Goal: Task Accomplishment & Management: Use online tool/utility

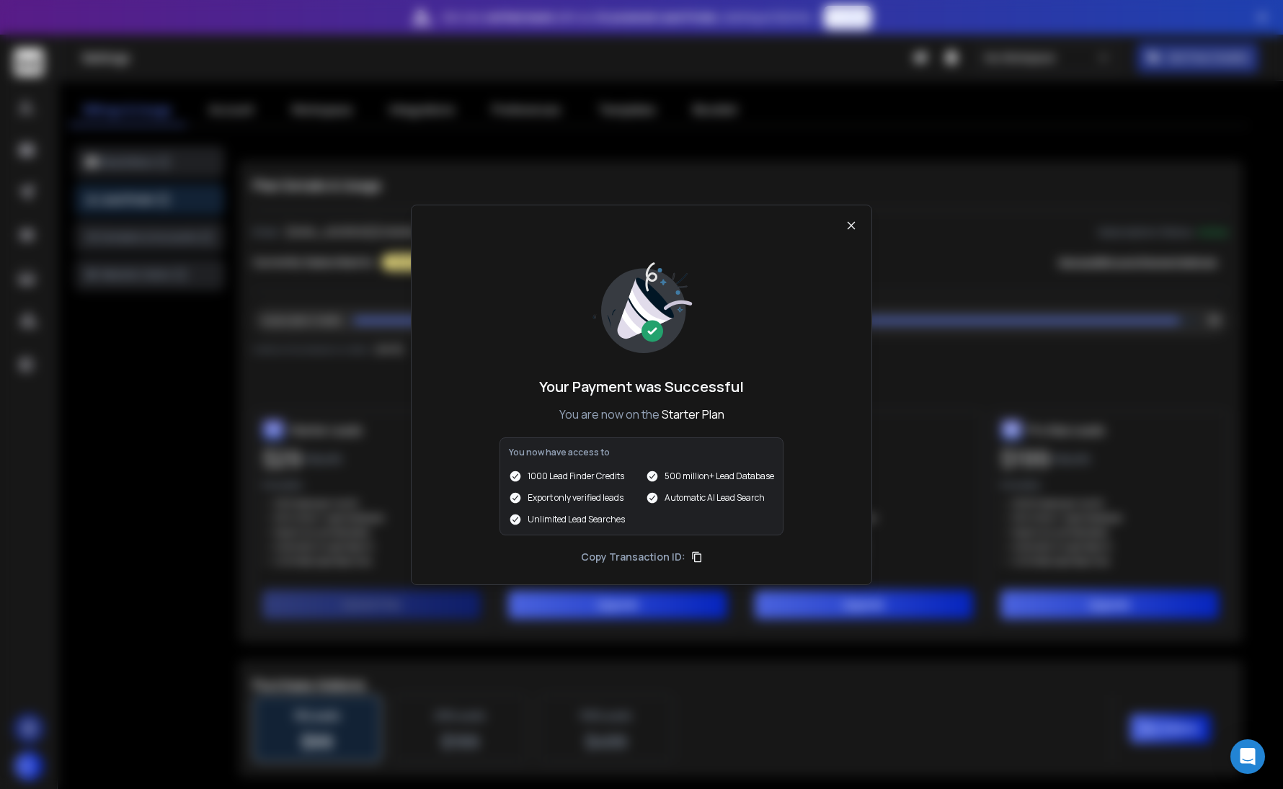
click at [852, 227] on icon at bounding box center [851, 225] width 8 height 8
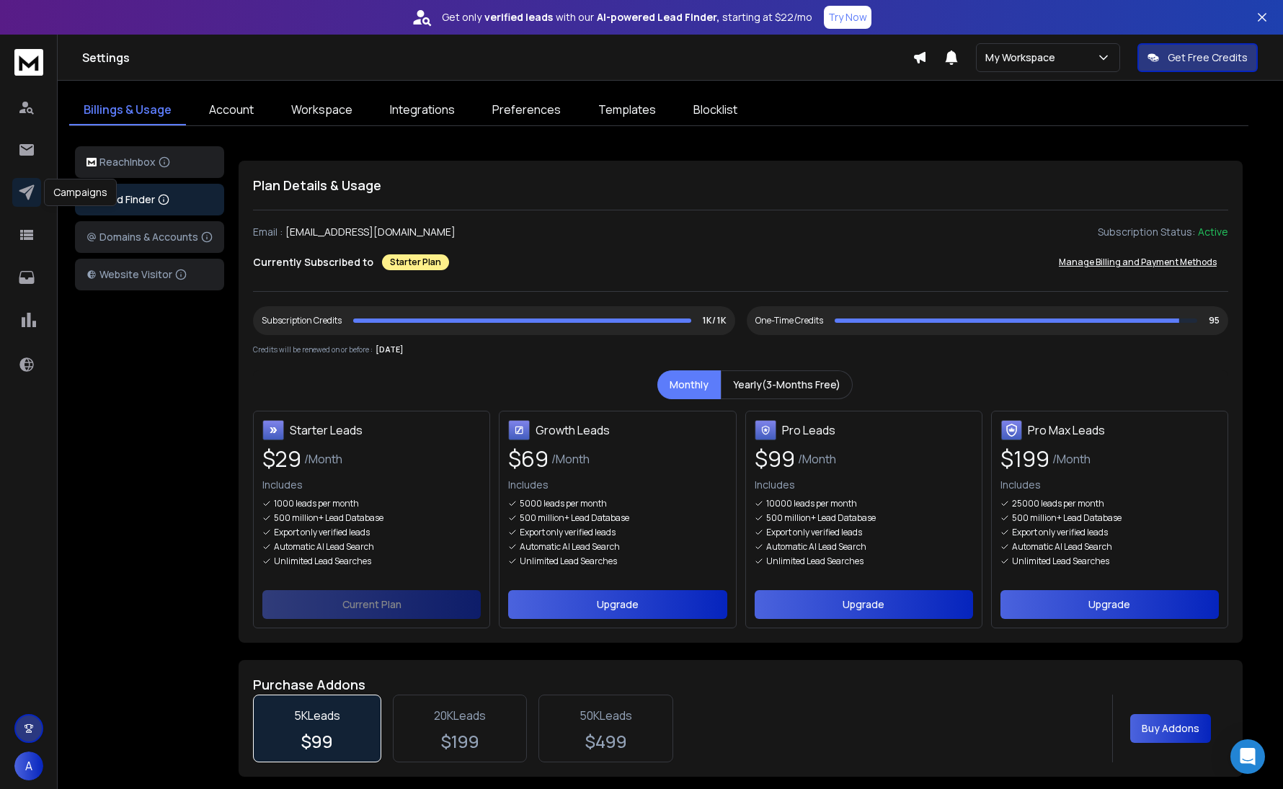
click at [26, 197] on icon at bounding box center [26, 192] width 17 height 17
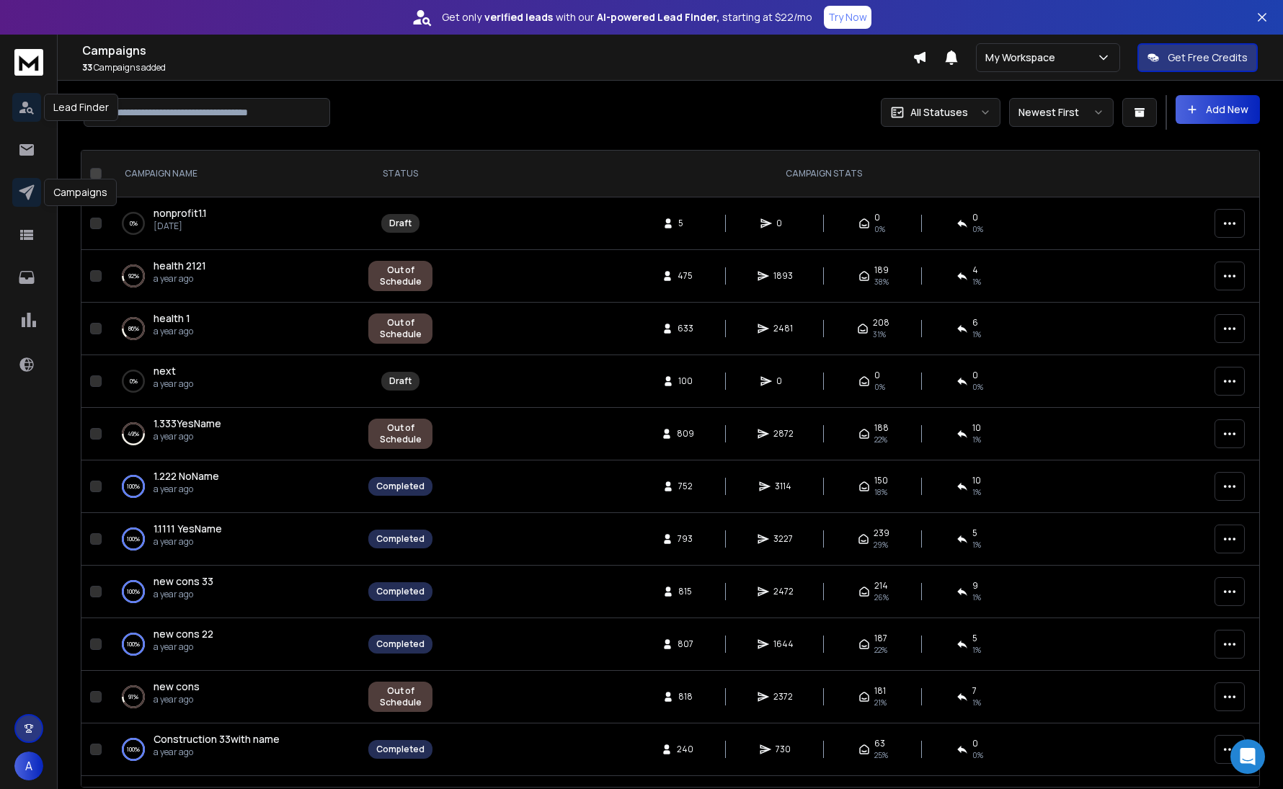
click at [26, 112] on icon at bounding box center [26, 107] width 17 height 17
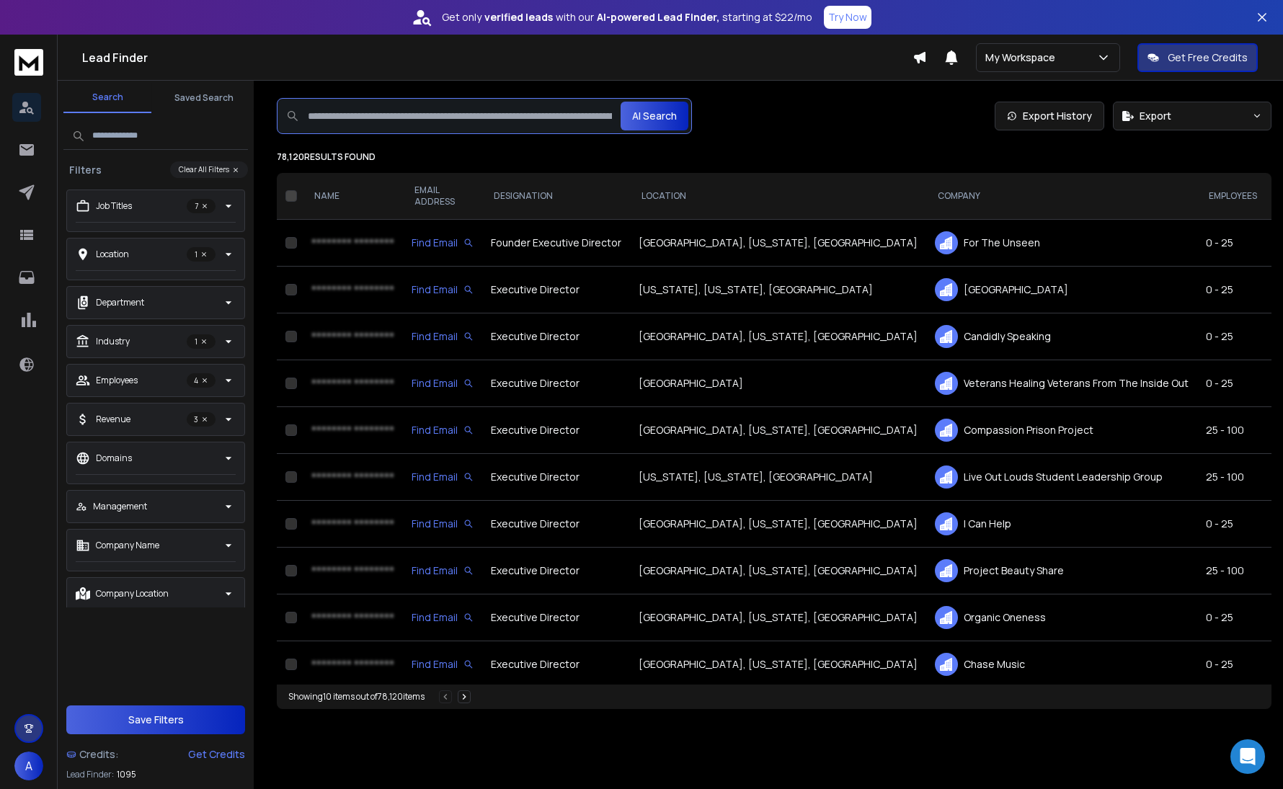
click at [470, 698] on icon at bounding box center [464, 697] width 12 height 12
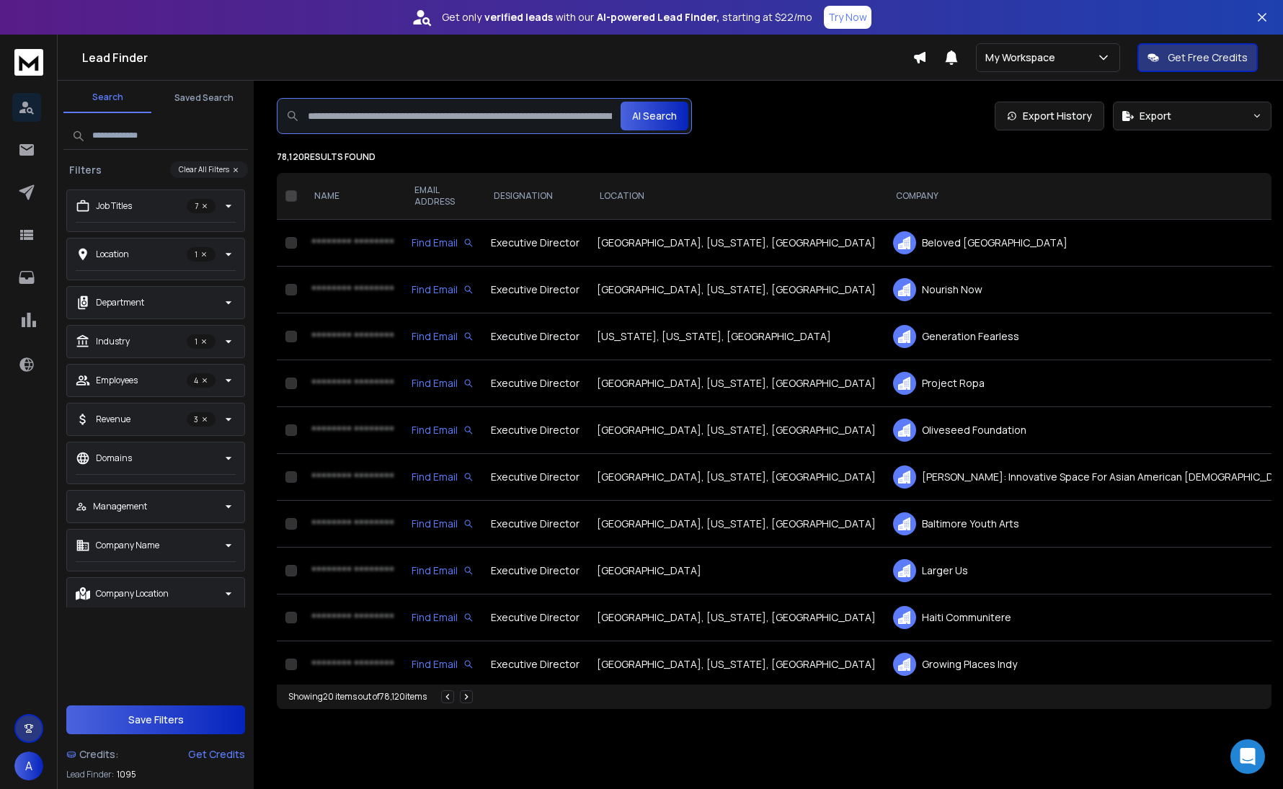
click at [222, 417] on icon at bounding box center [228, 419] width 14 height 14
click at [84, 507] on 50M "$10M - 50M" at bounding box center [82, 510] width 12 height 12
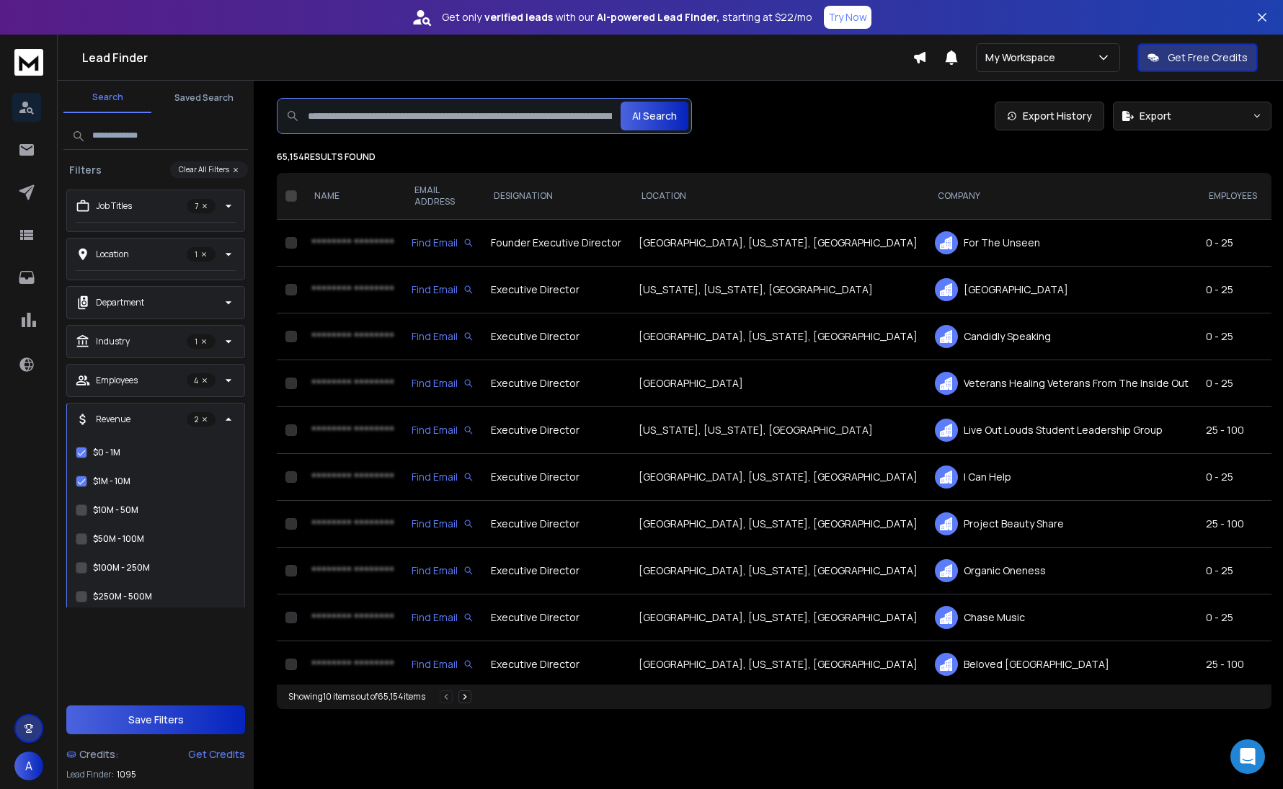
click at [288, 202] on th at bounding box center [290, 196] width 26 height 47
click at [290, 197] on button "Select this Page" at bounding box center [291, 196] width 12 height 12
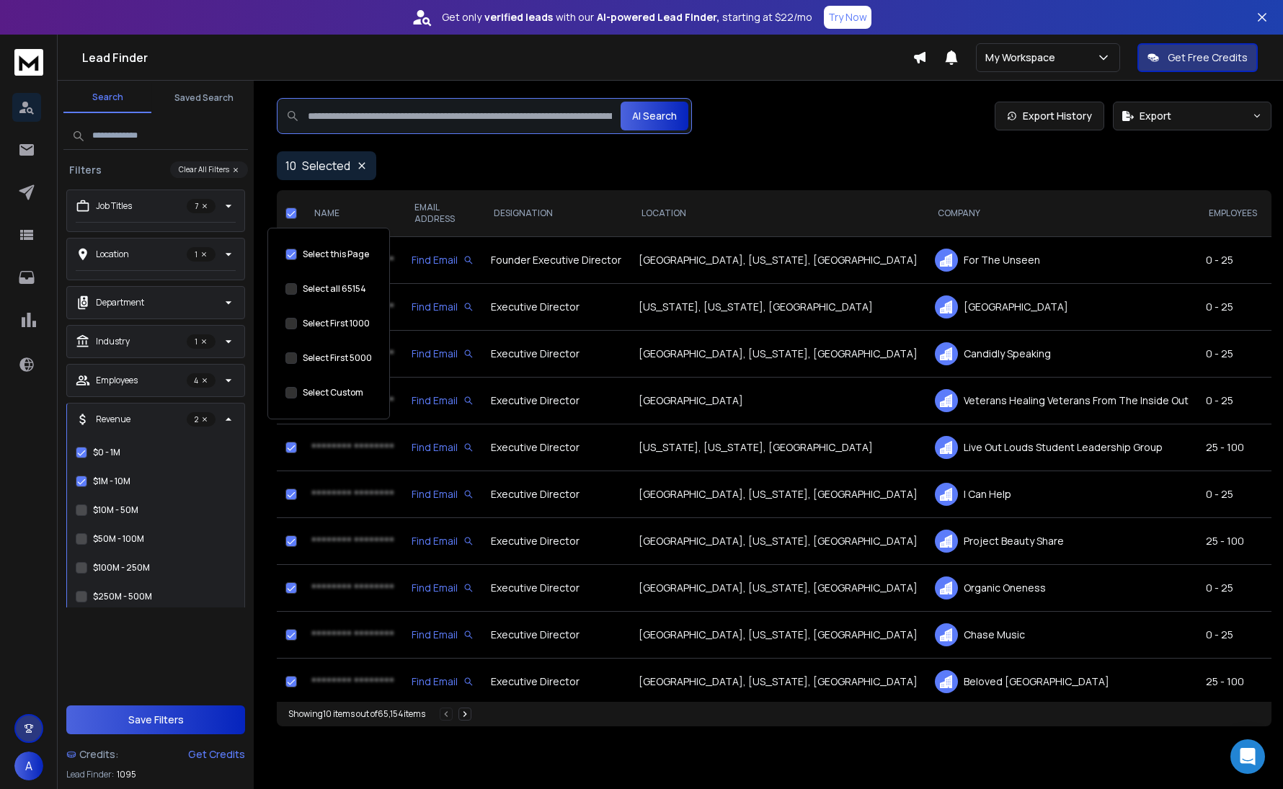
click at [290, 399] on div "Select Custom" at bounding box center [328, 392] width 86 height 29
click at [293, 396] on button "Select this Page" at bounding box center [291, 393] width 12 height 12
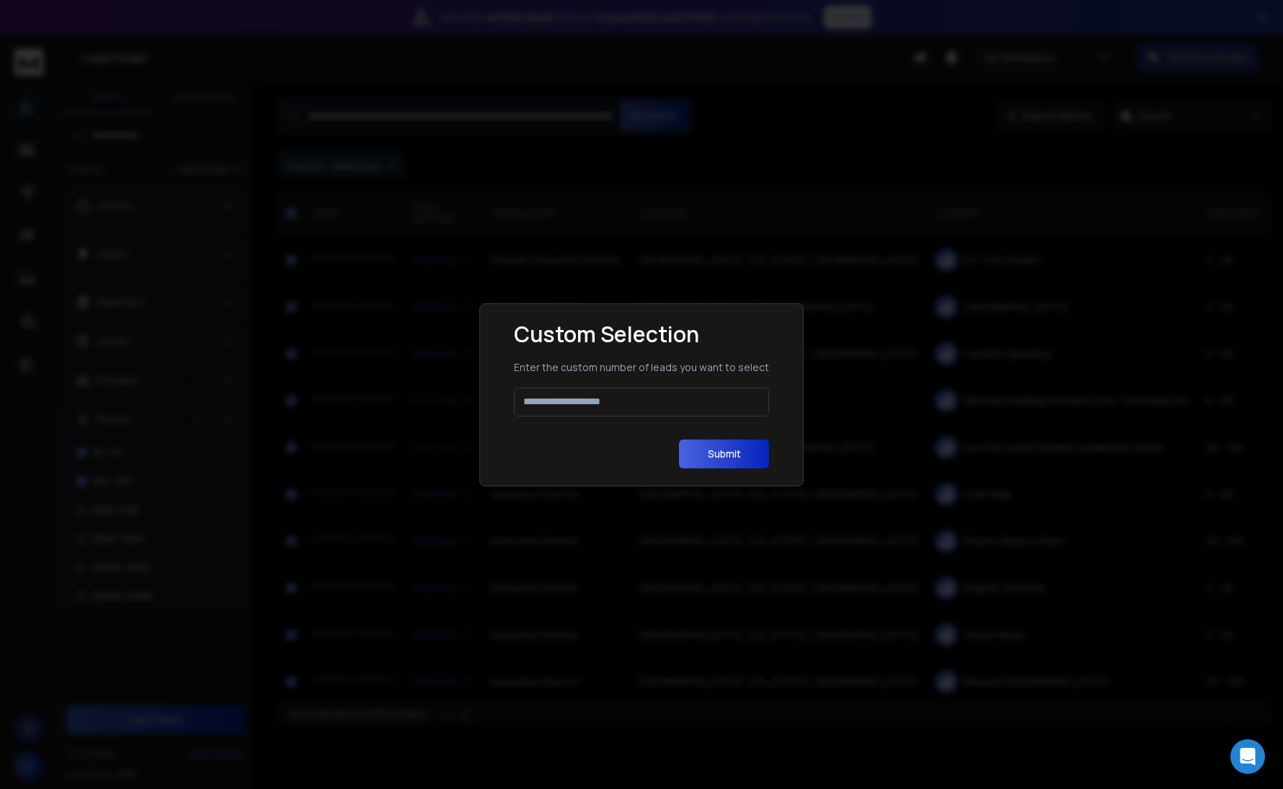
type input "***"
click at [728, 455] on button "Submit" at bounding box center [724, 454] width 90 height 29
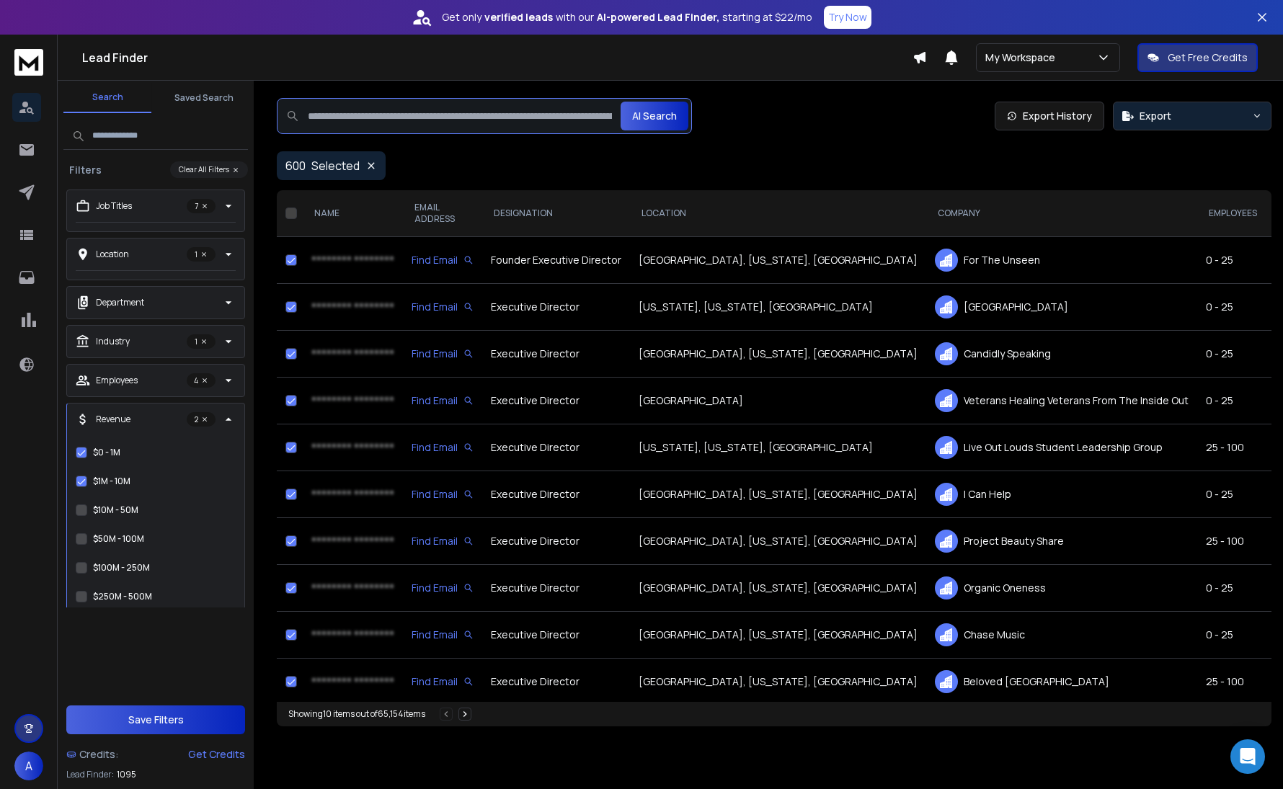
click at [1227, 117] on div "Export" at bounding box center [1184, 116] width 124 height 14
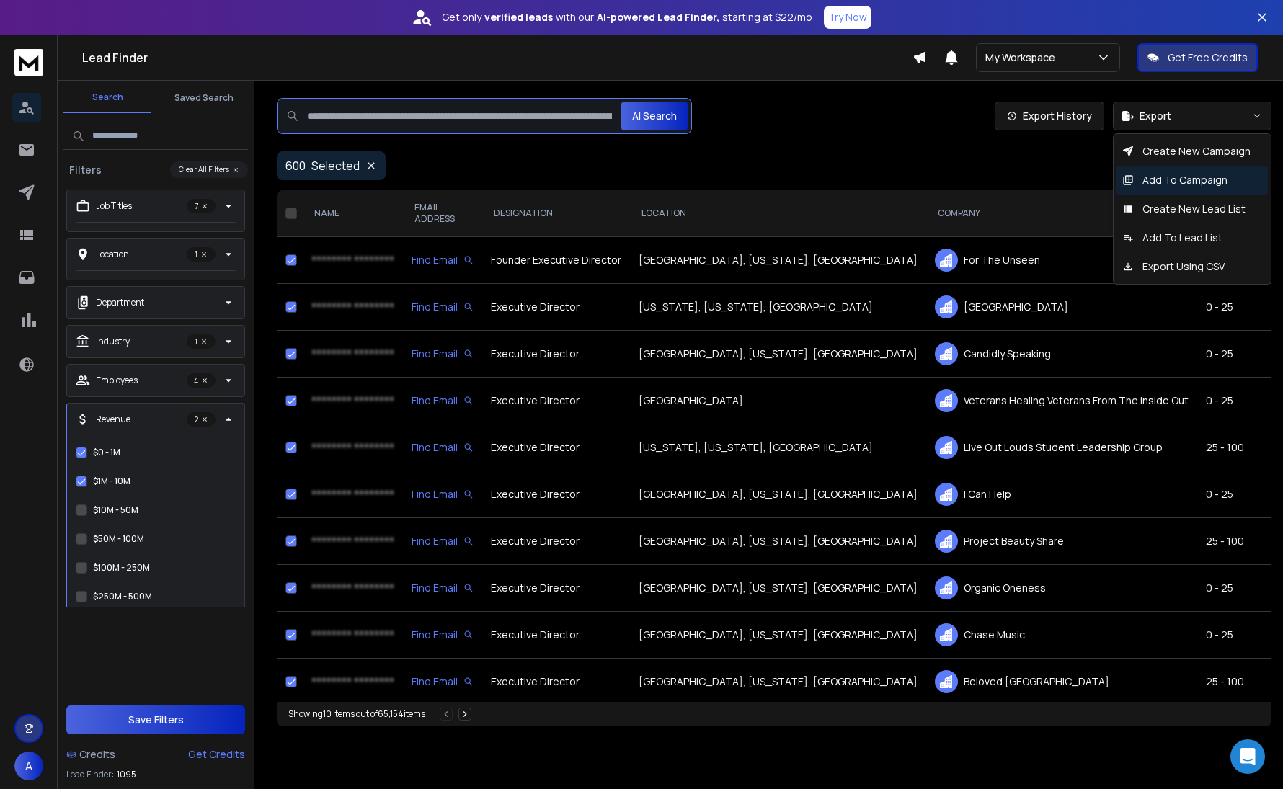
click at [1183, 178] on p "Add To Campaign" at bounding box center [1184, 180] width 91 height 20
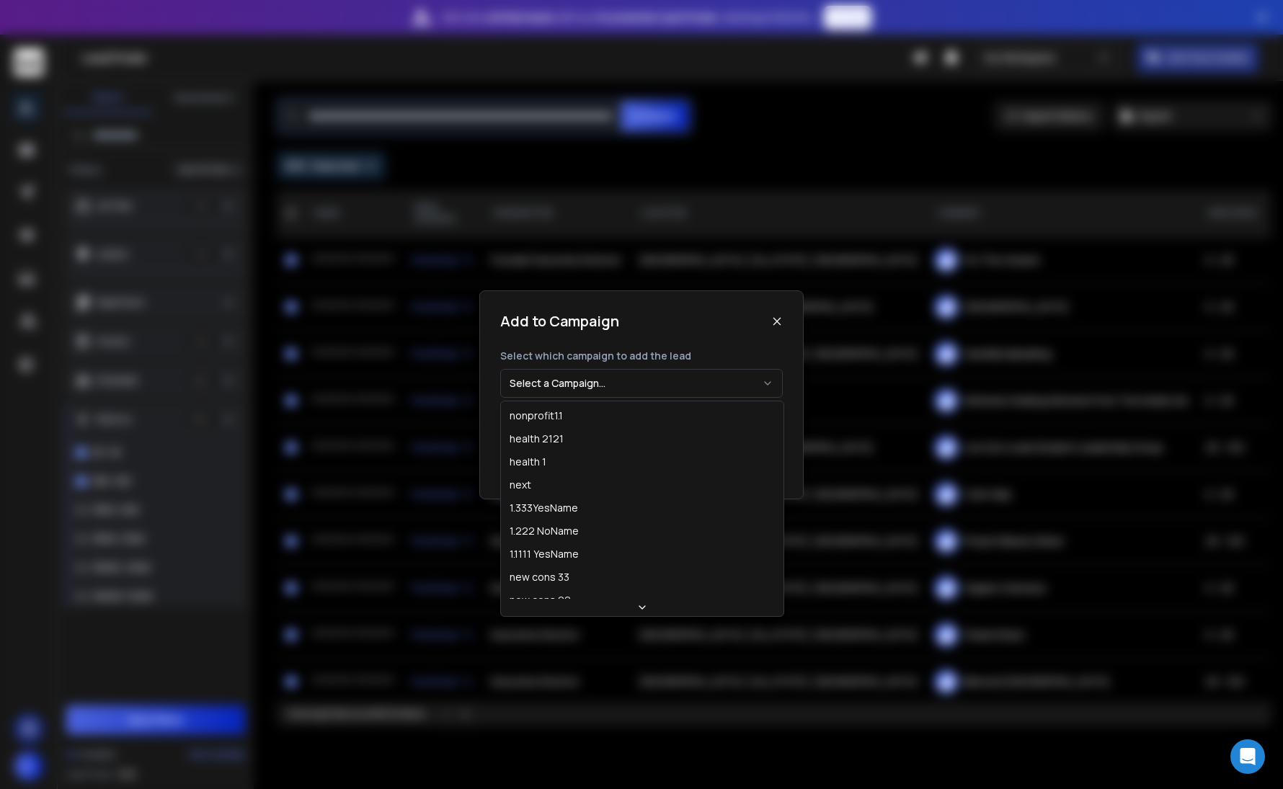
click at [625, 389] on button "Select a Campaign..." at bounding box center [641, 383] width 282 height 29
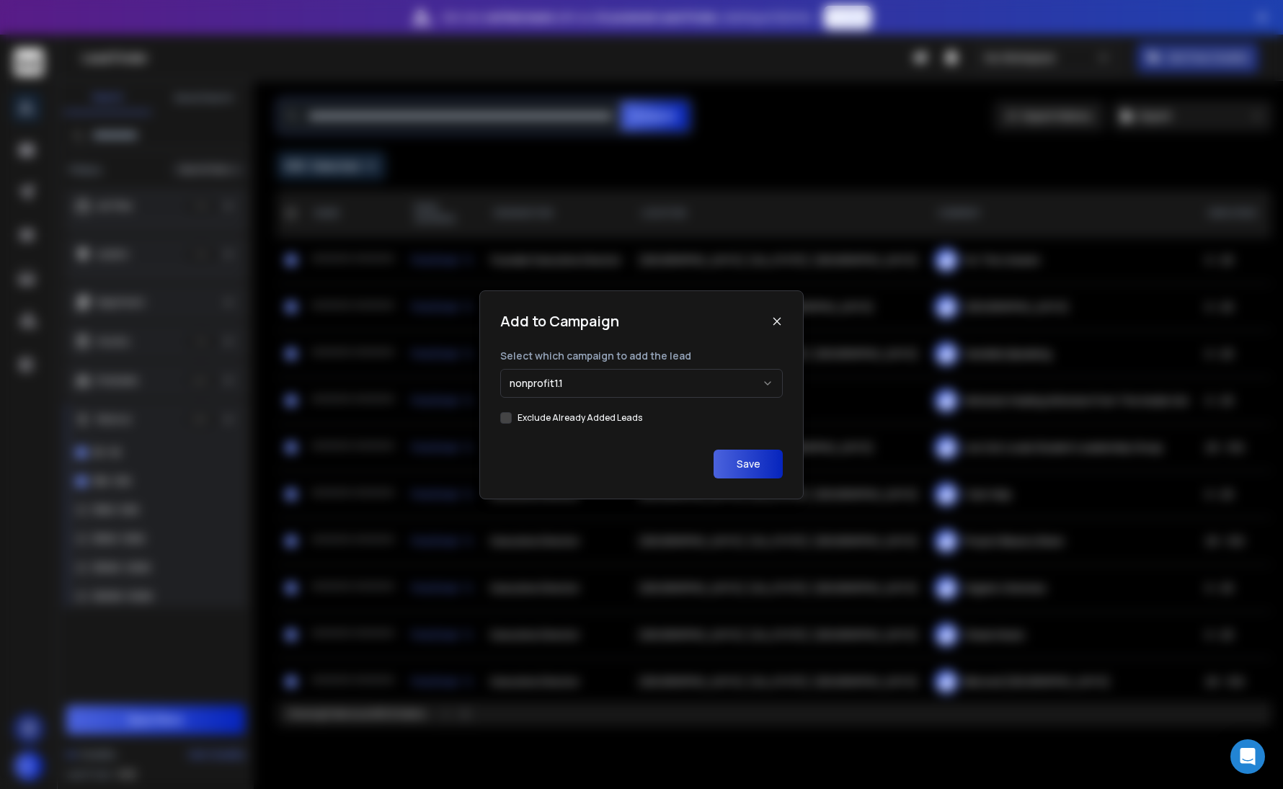
click at [506, 422] on button "Exclude Already Added Leads" at bounding box center [506, 418] width 12 height 12
click at [776, 324] on icon at bounding box center [777, 322] width 12 height 12
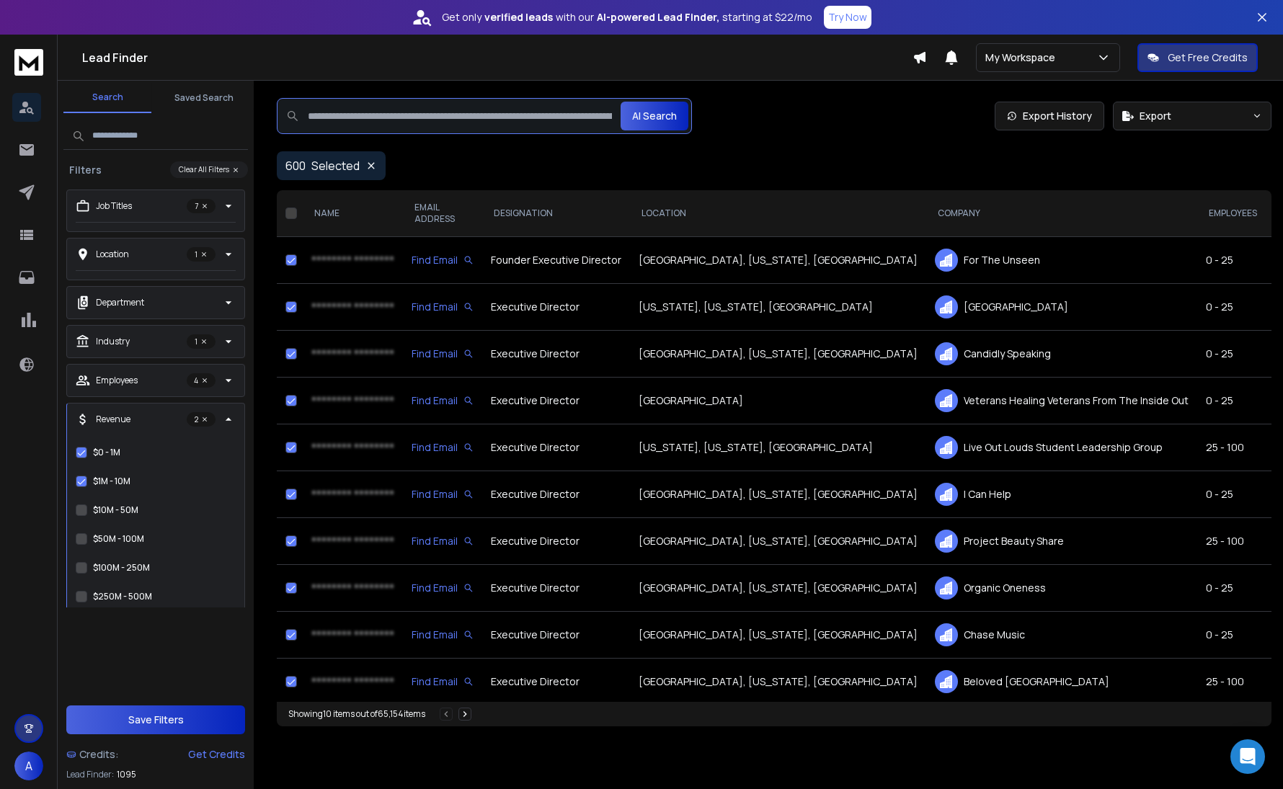
click at [373, 169] on icon at bounding box center [371, 166] width 12 height 12
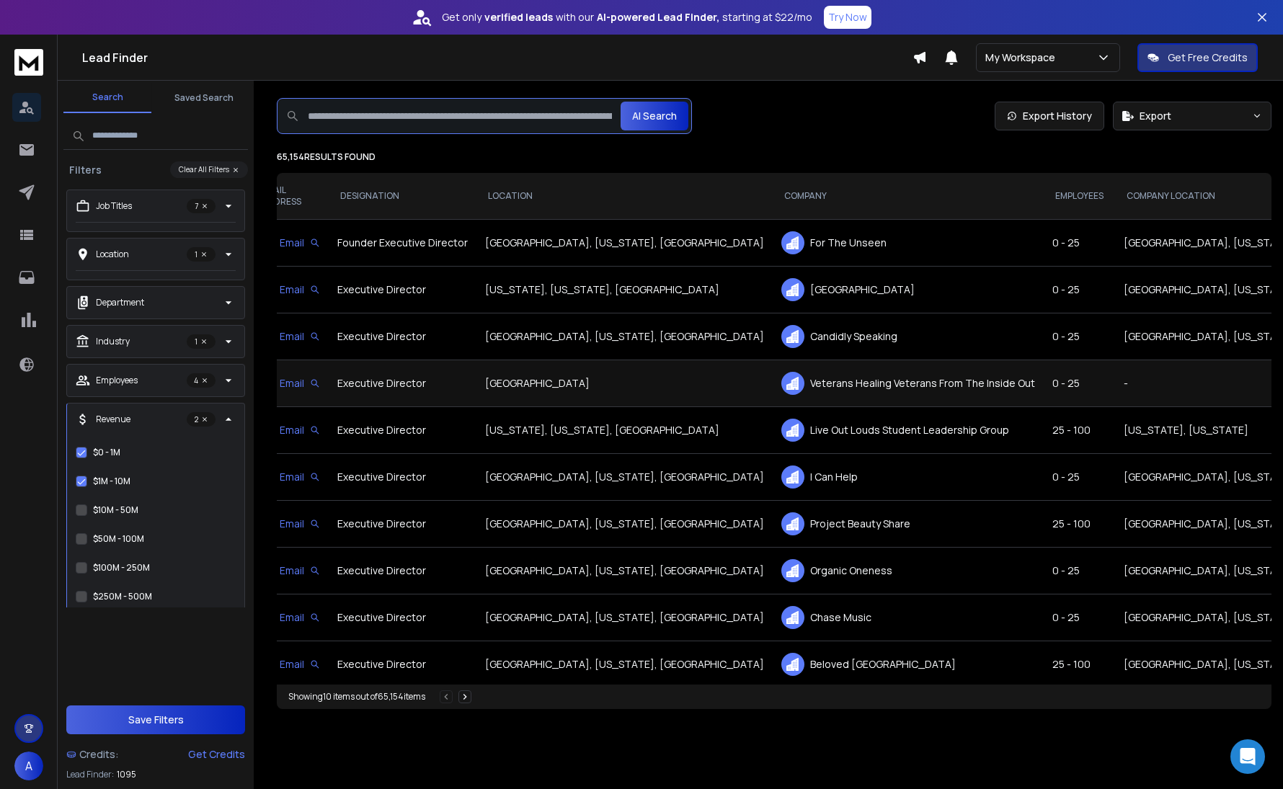
scroll to position [0, 314]
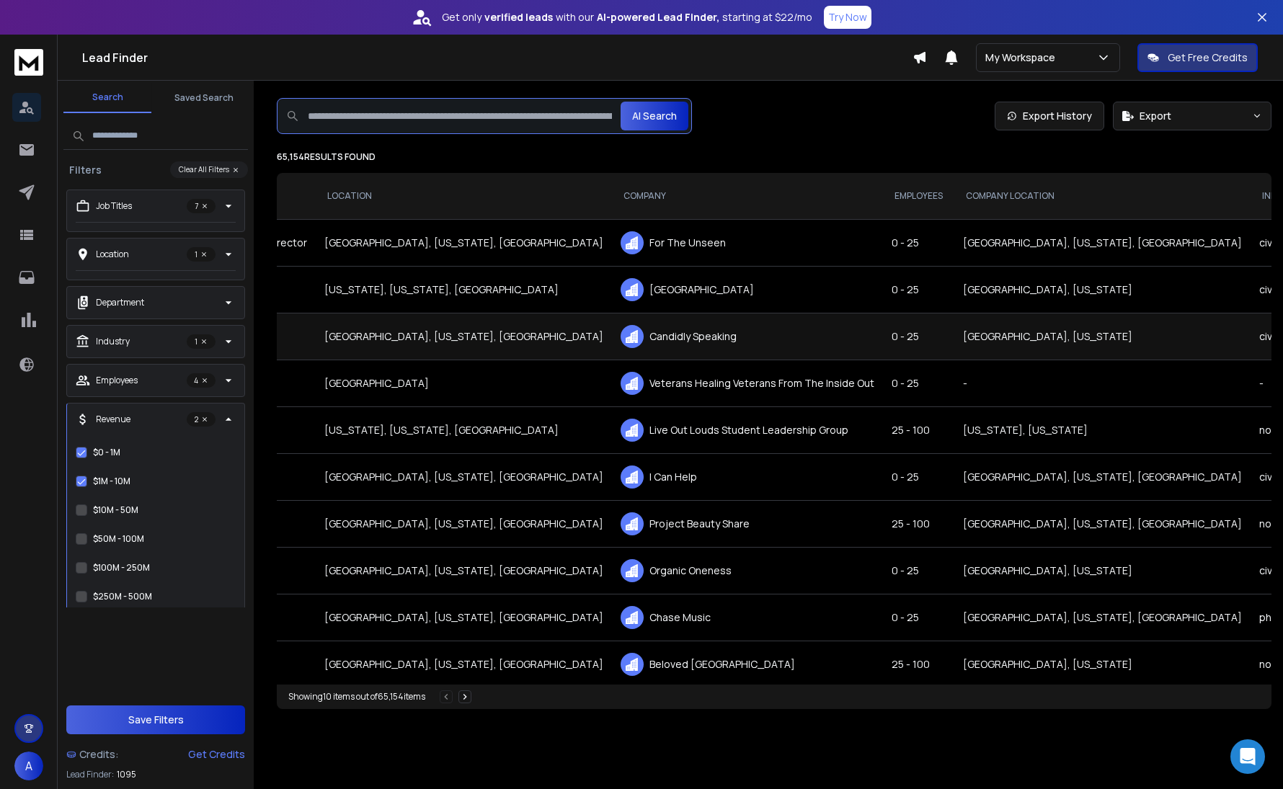
click at [972, 338] on td "[GEOGRAPHIC_DATA], [US_STATE]" at bounding box center [1102, 336] width 296 height 47
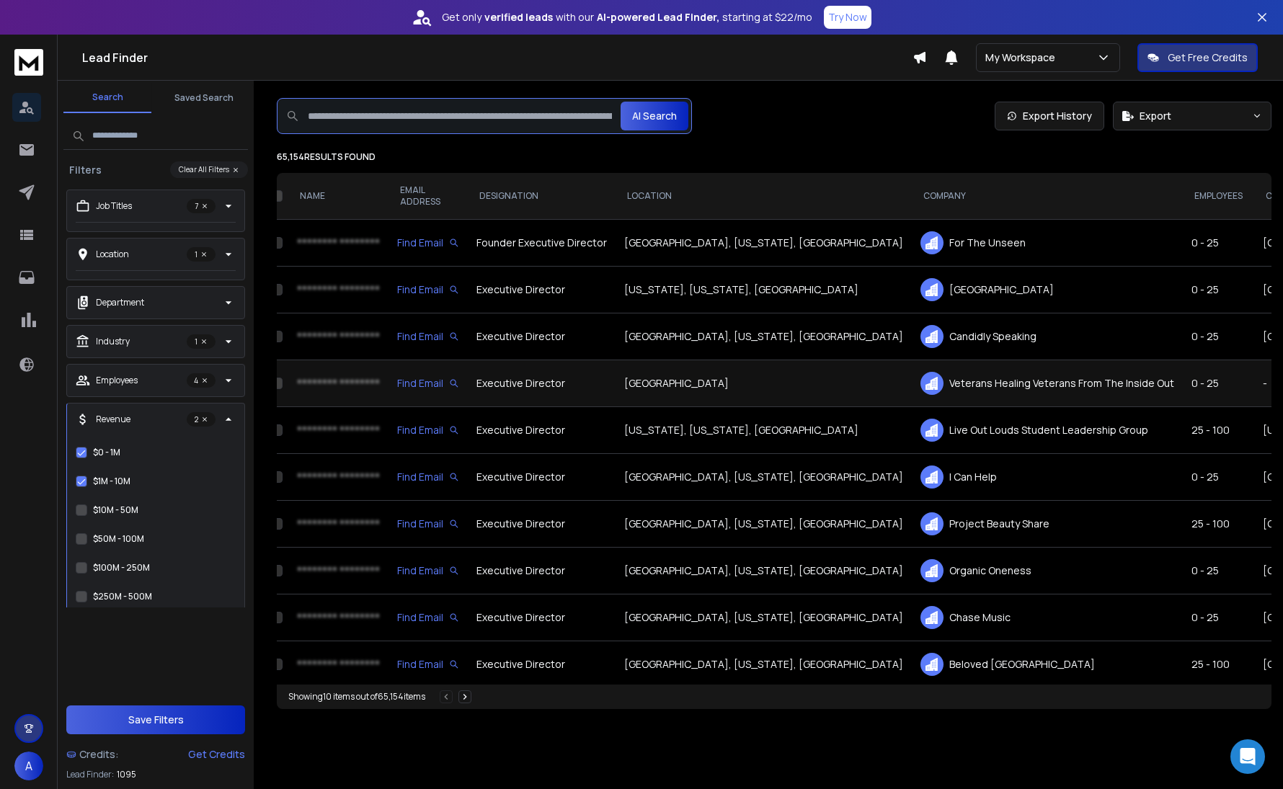
scroll to position [0, 0]
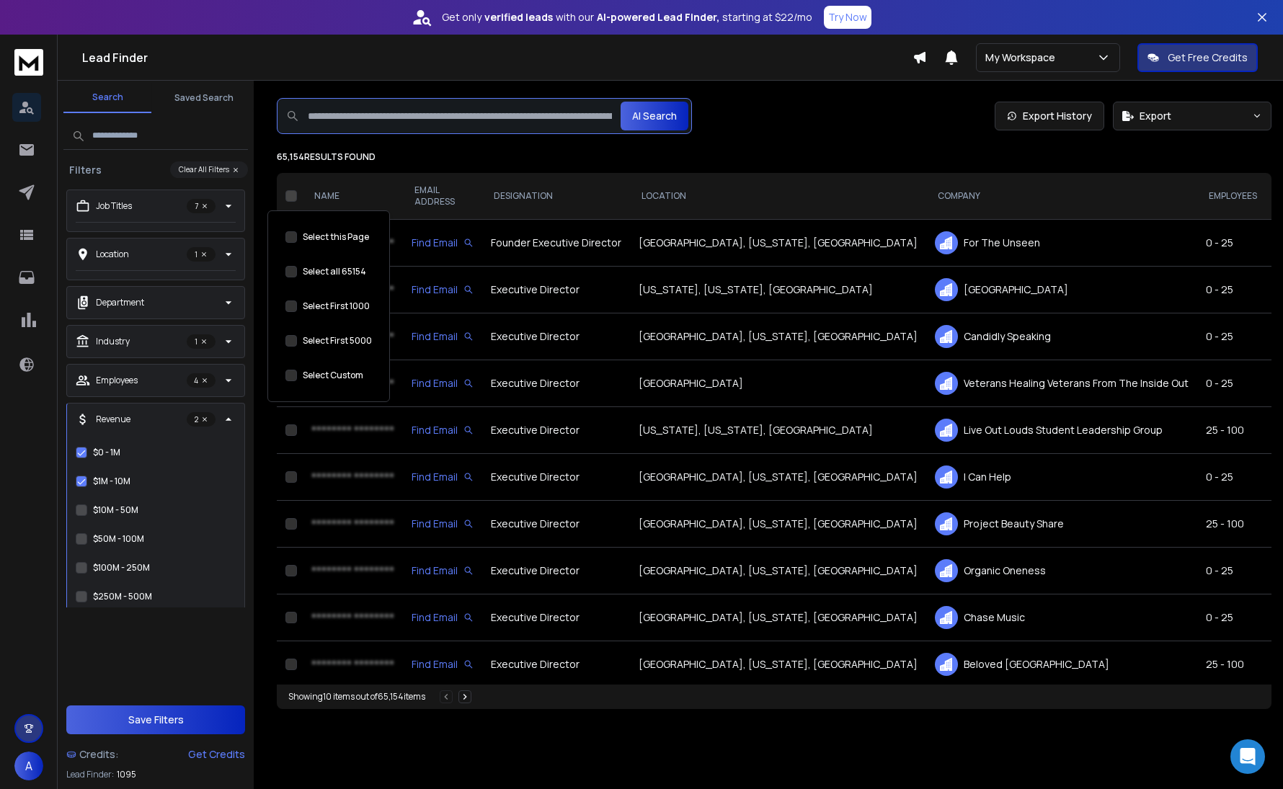
click at [289, 198] on button "Select this Page" at bounding box center [291, 196] width 12 height 12
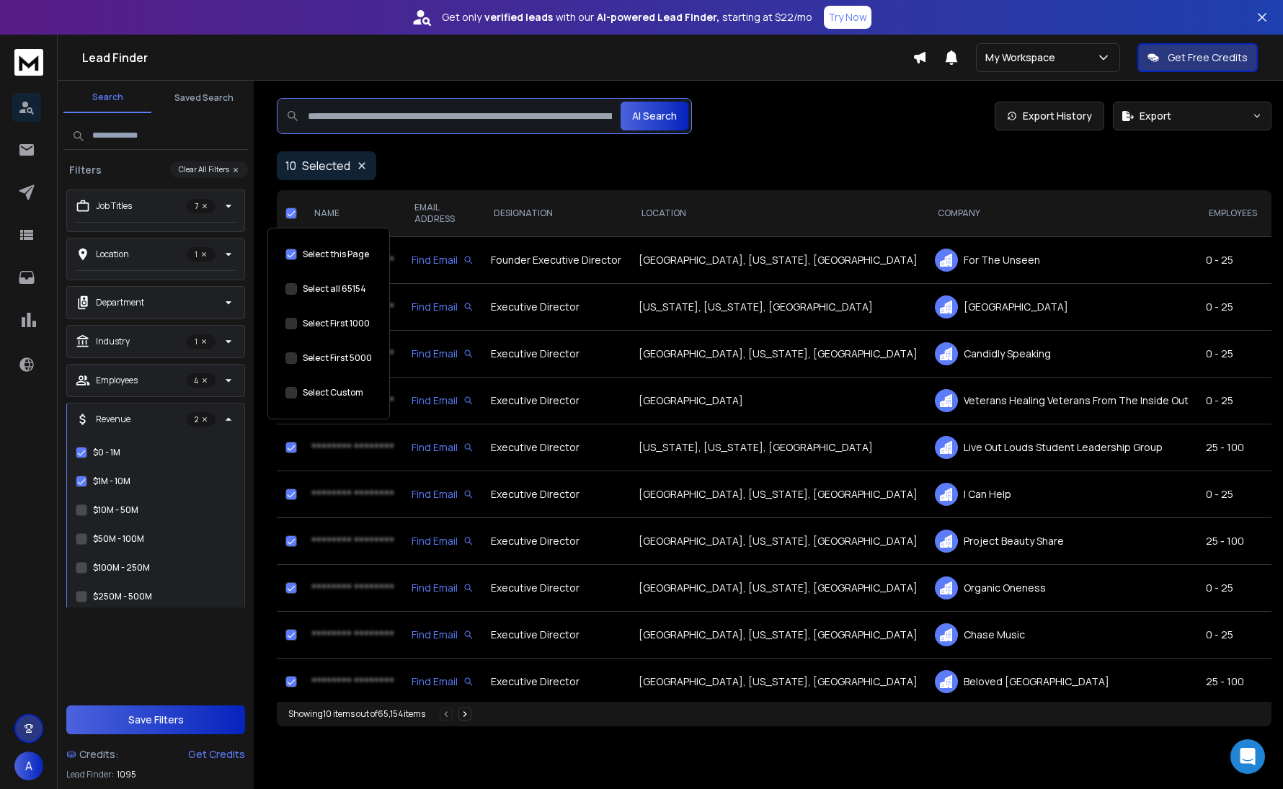
click at [293, 397] on button "Select this Page" at bounding box center [291, 393] width 12 height 12
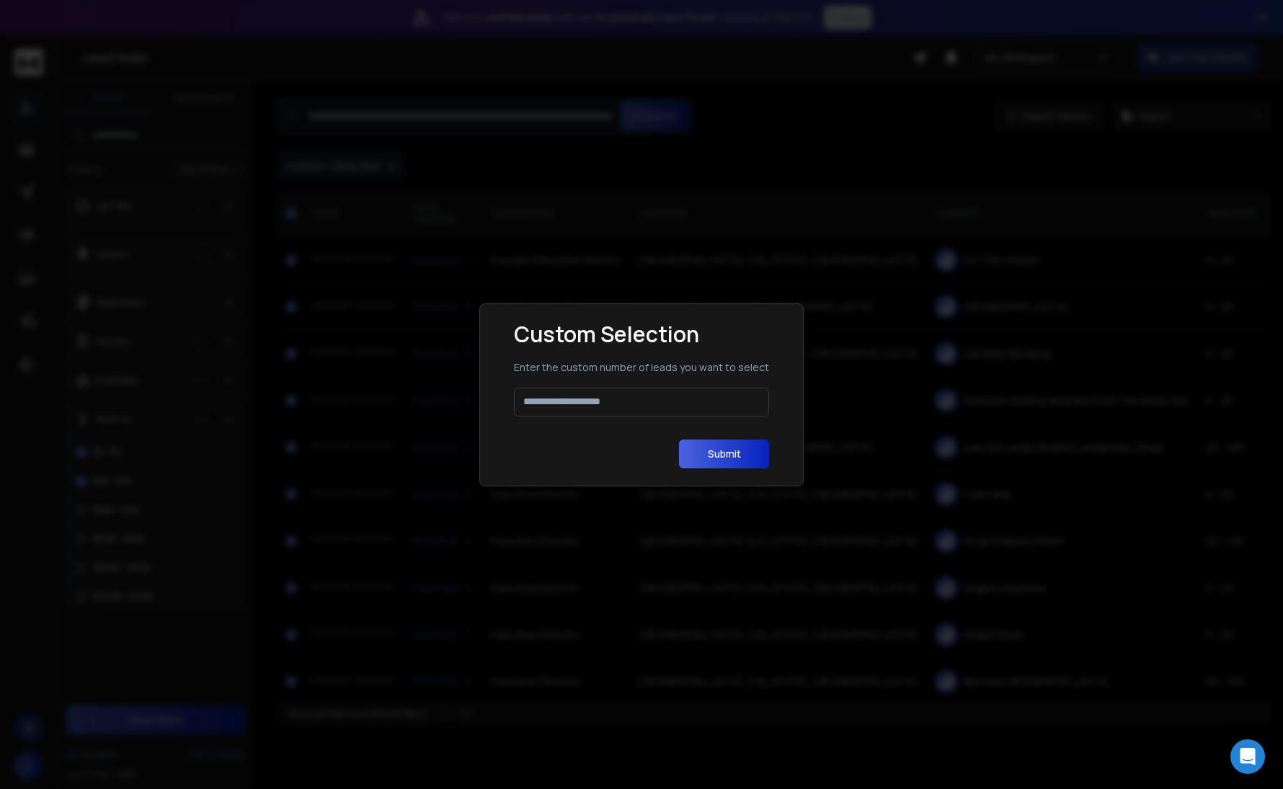
type input "***"
click at [726, 455] on button "Submit" at bounding box center [724, 454] width 90 height 29
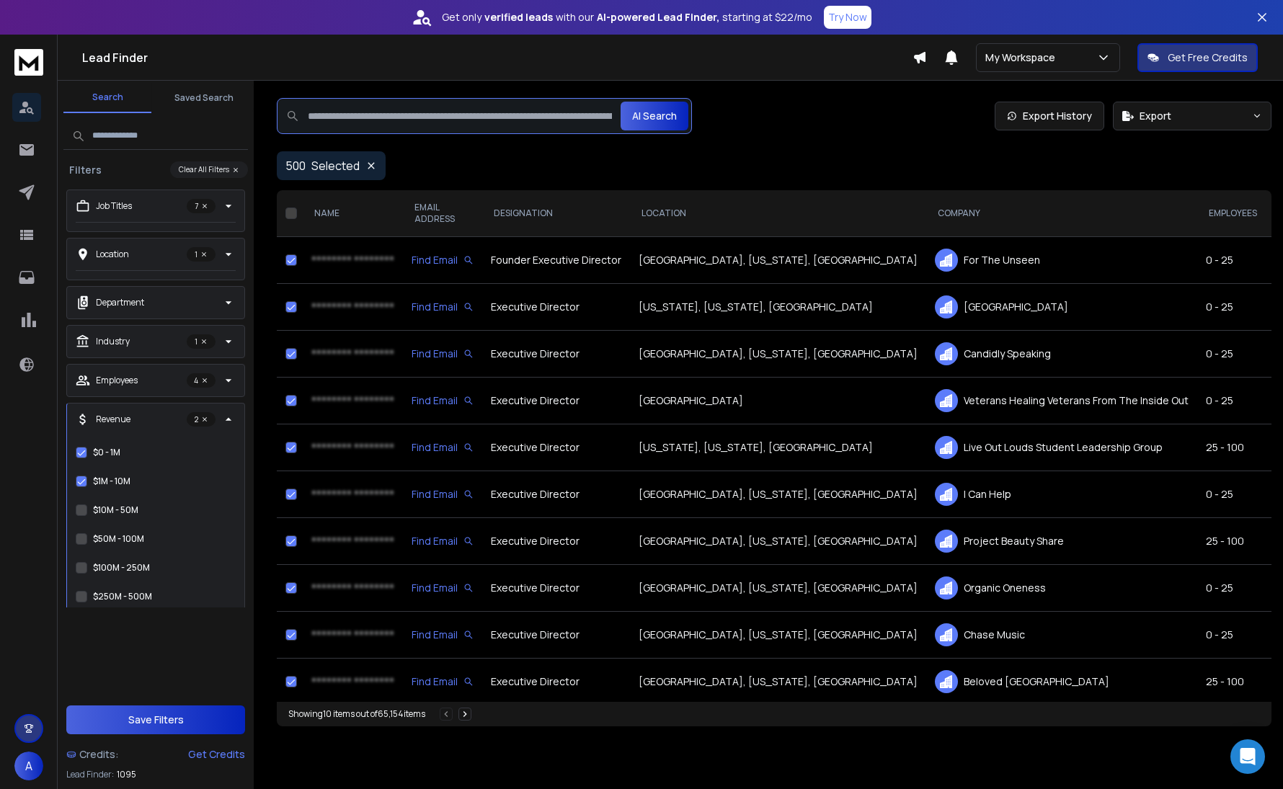
click at [471, 718] on icon at bounding box center [465, 714] width 12 height 12
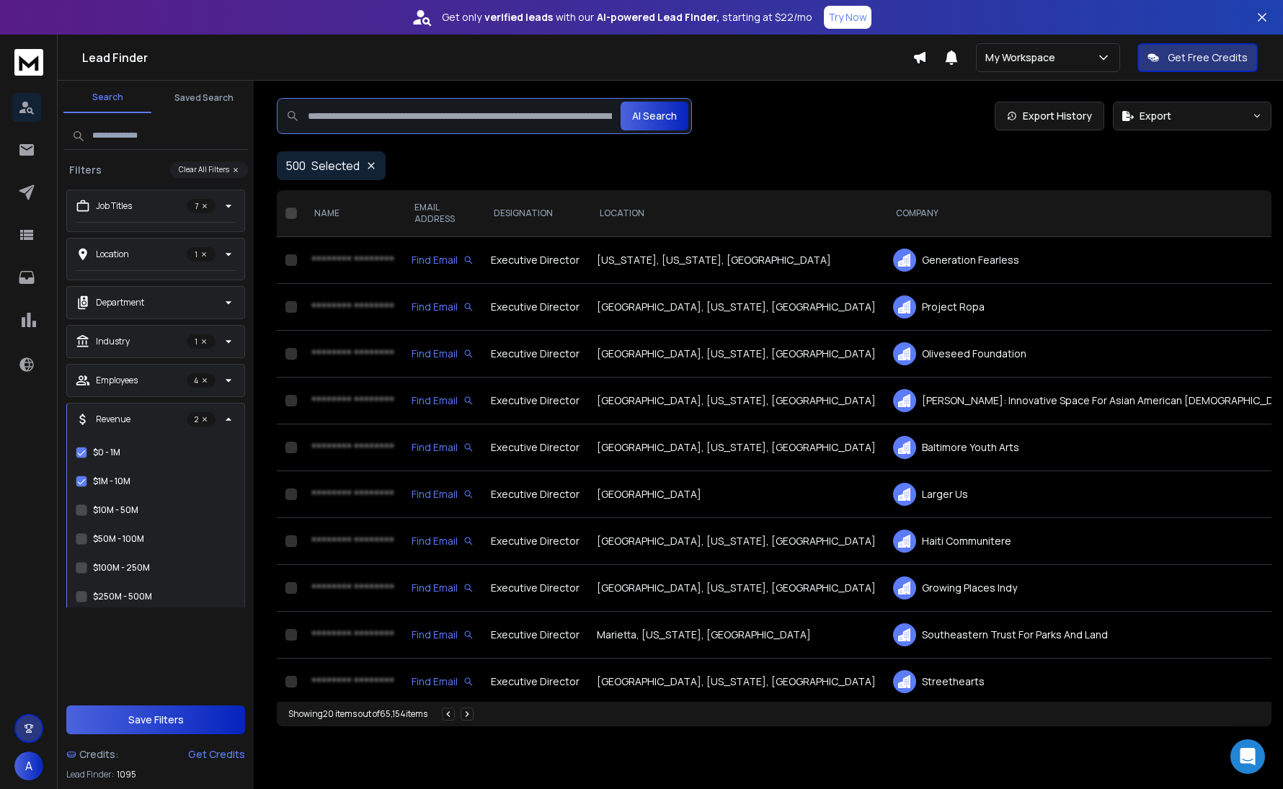
click at [473, 718] on icon at bounding box center [467, 714] width 12 height 12
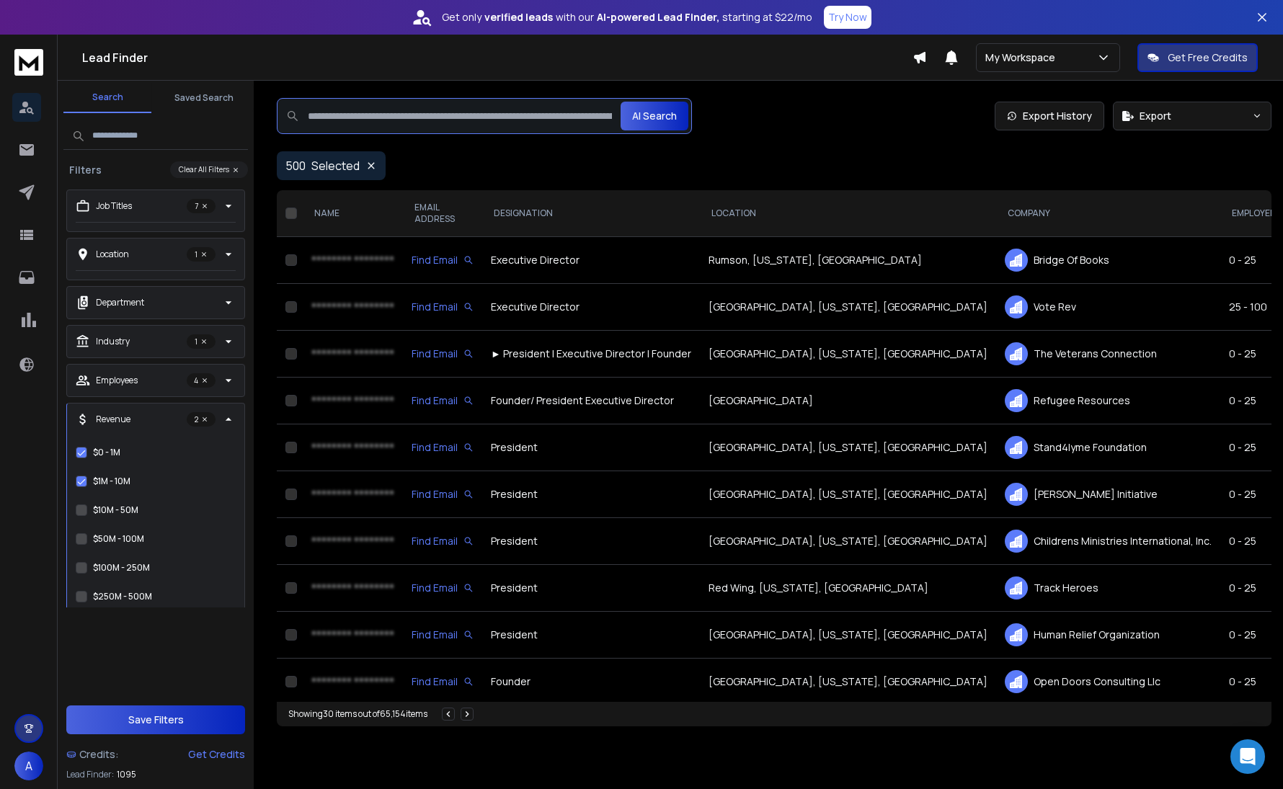
click at [374, 169] on icon at bounding box center [371, 166] width 12 height 12
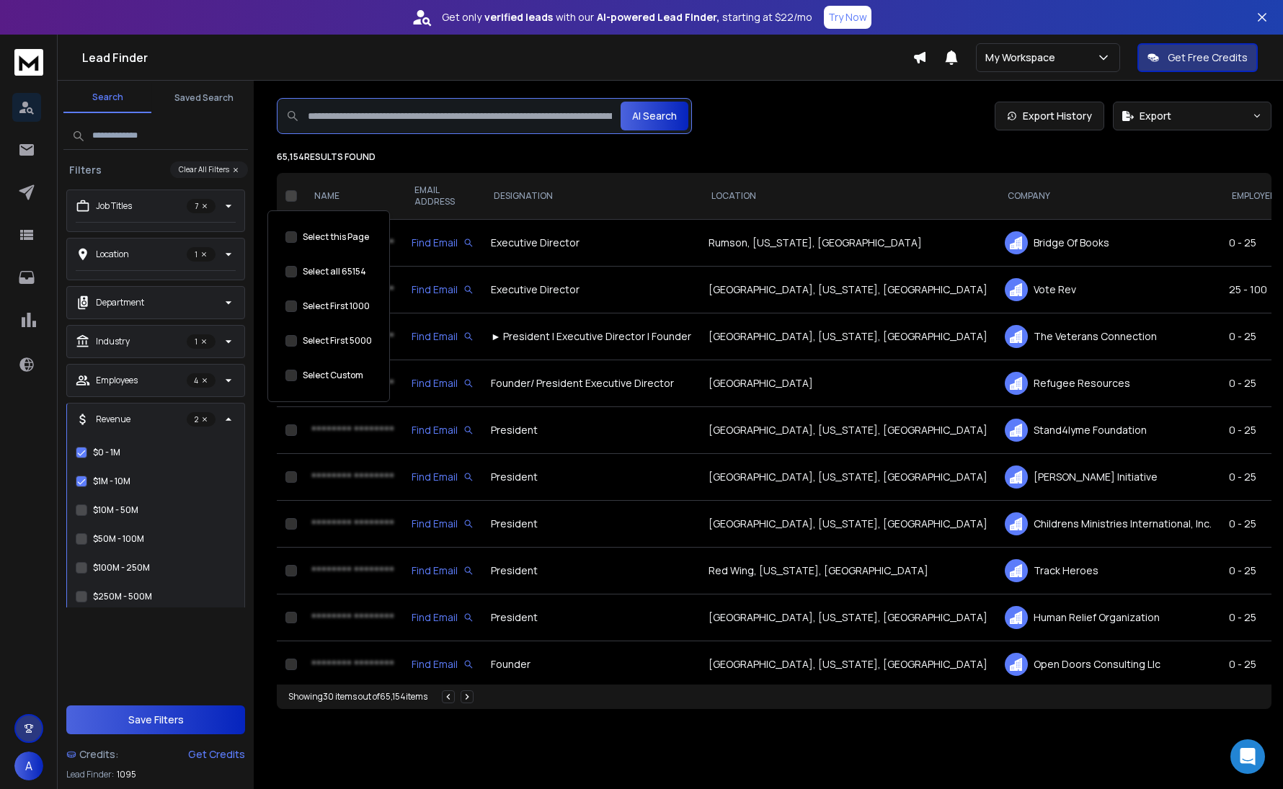
click at [293, 310] on button "Select this Page" at bounding box center [291, 306] width 12 height 12
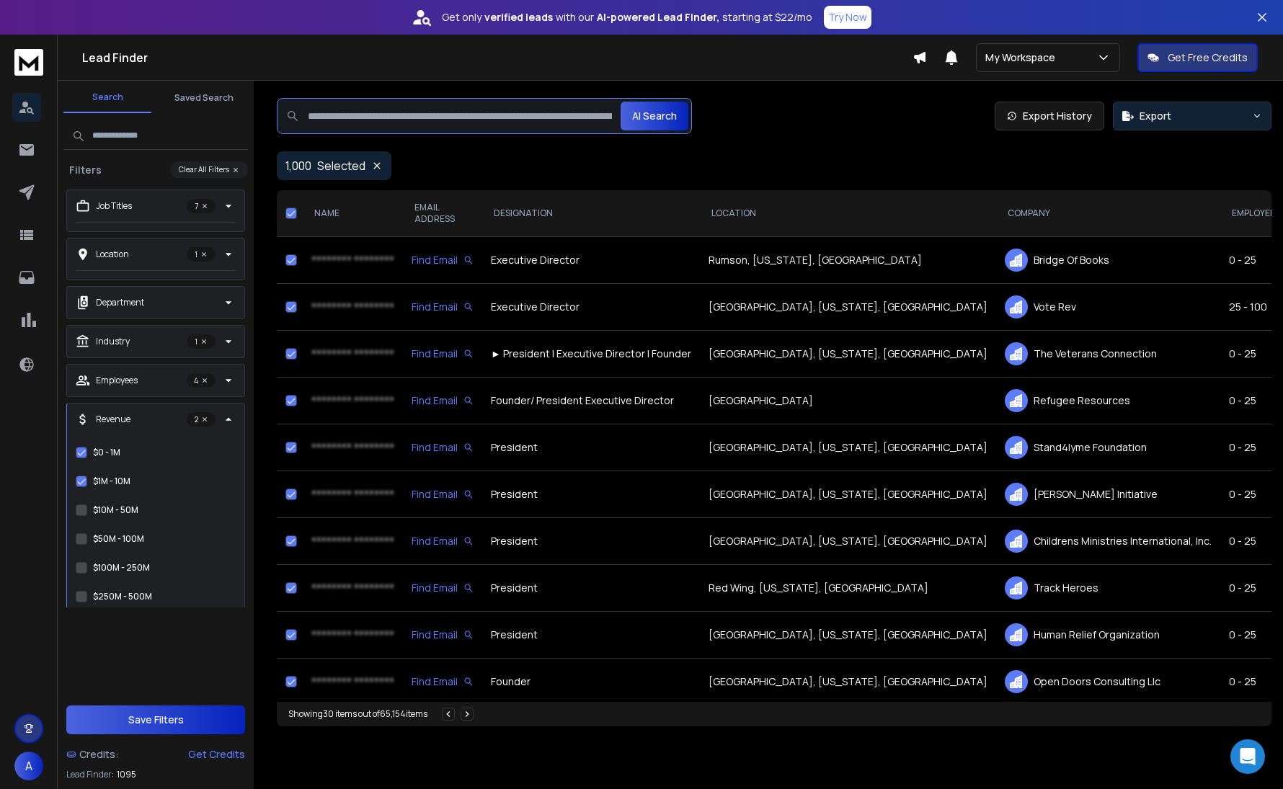
click at [1193, 112] on div "Export" at bounding box center [1184, 116] width 124 height 14
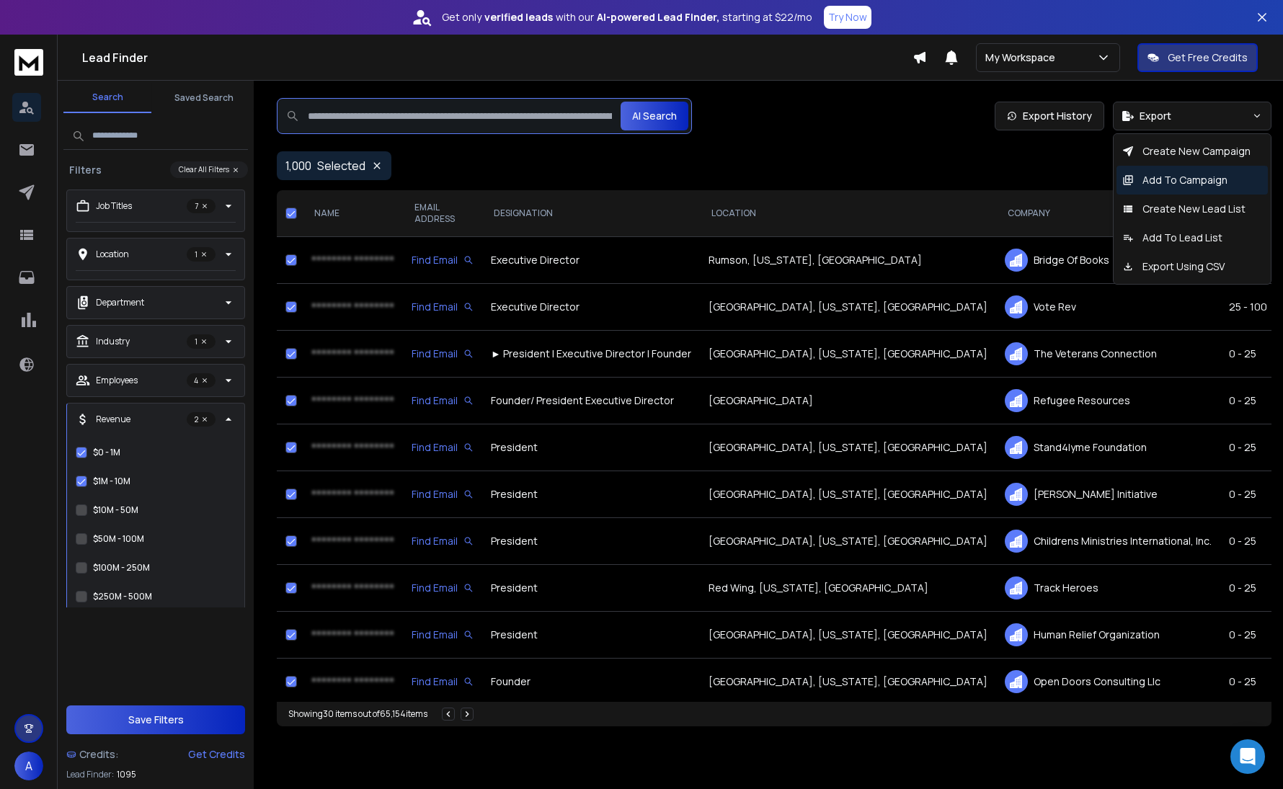
click at [1186, 184] on p "Add To Campaign" at bounding box center [1184, 180] width 91 height 20
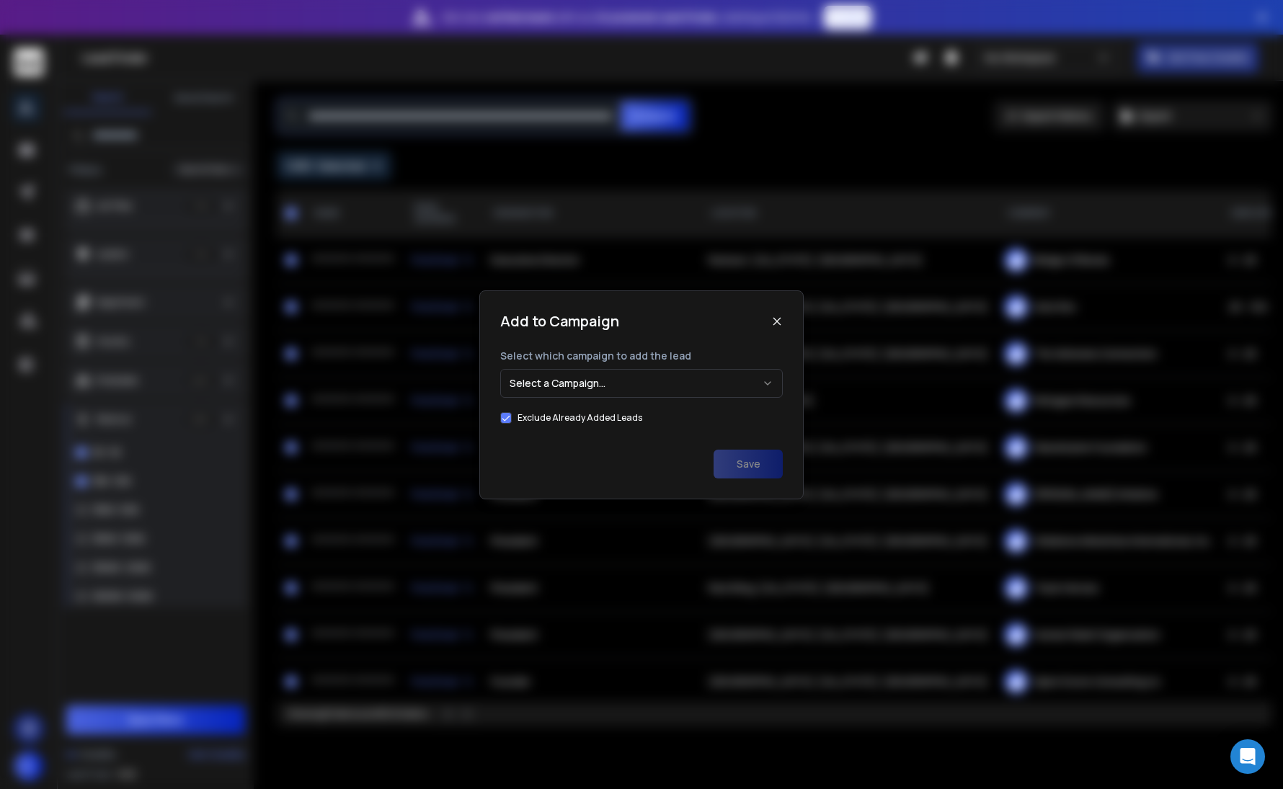
click at [623, 389] on button "Select a Campaign..." at bounding box center [641, 383] width 282 height 29
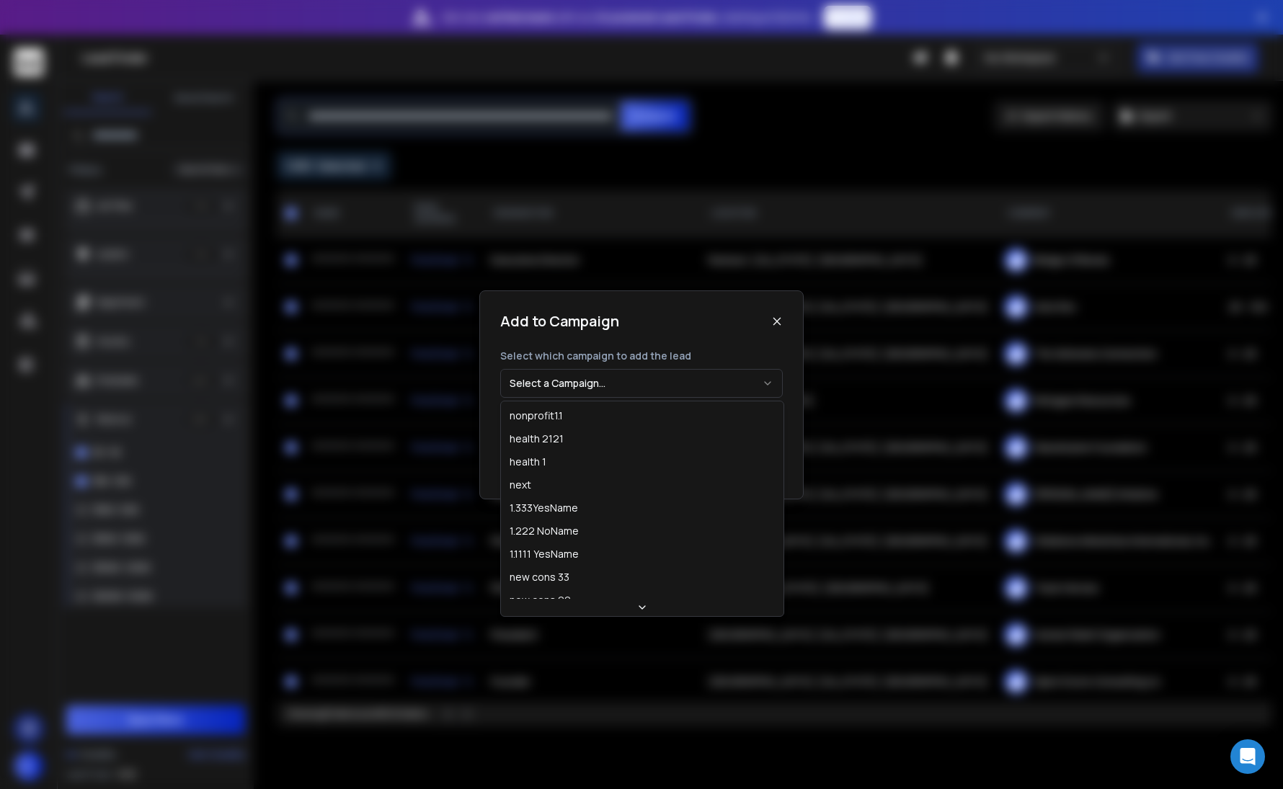
click at [783, 318] on div "Add to Campaign Select which campaign to add the lead Select a Campaign... Excl…" at bounding box center [641, 394] width 324 height 209
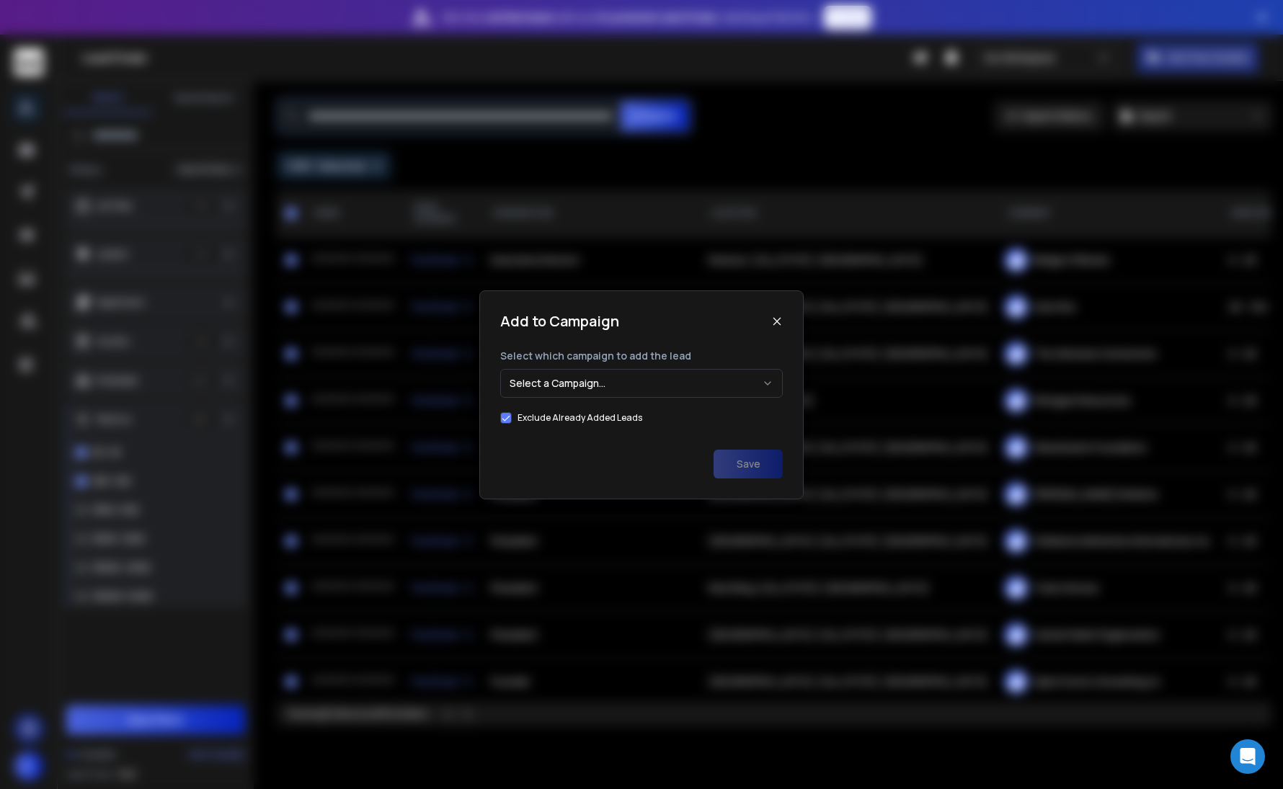
click at [778, 325] on icon at bounding box center [777, 322] width 12 height 12
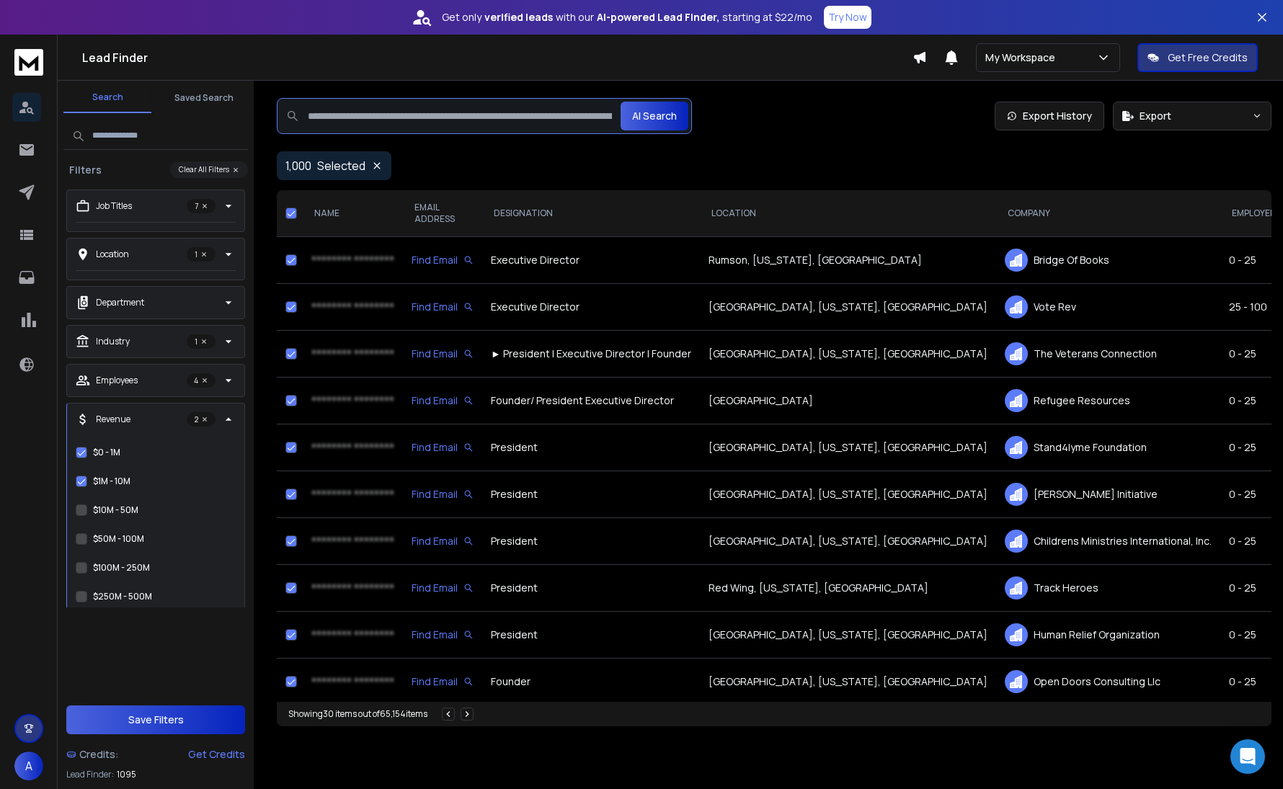
click at [314, 161] on div "1,000 Selected" at bounding box center [334, 165] width 115 height 29
click at [27, 190] on icon at bounding box center [26, 191] width 15 height 15
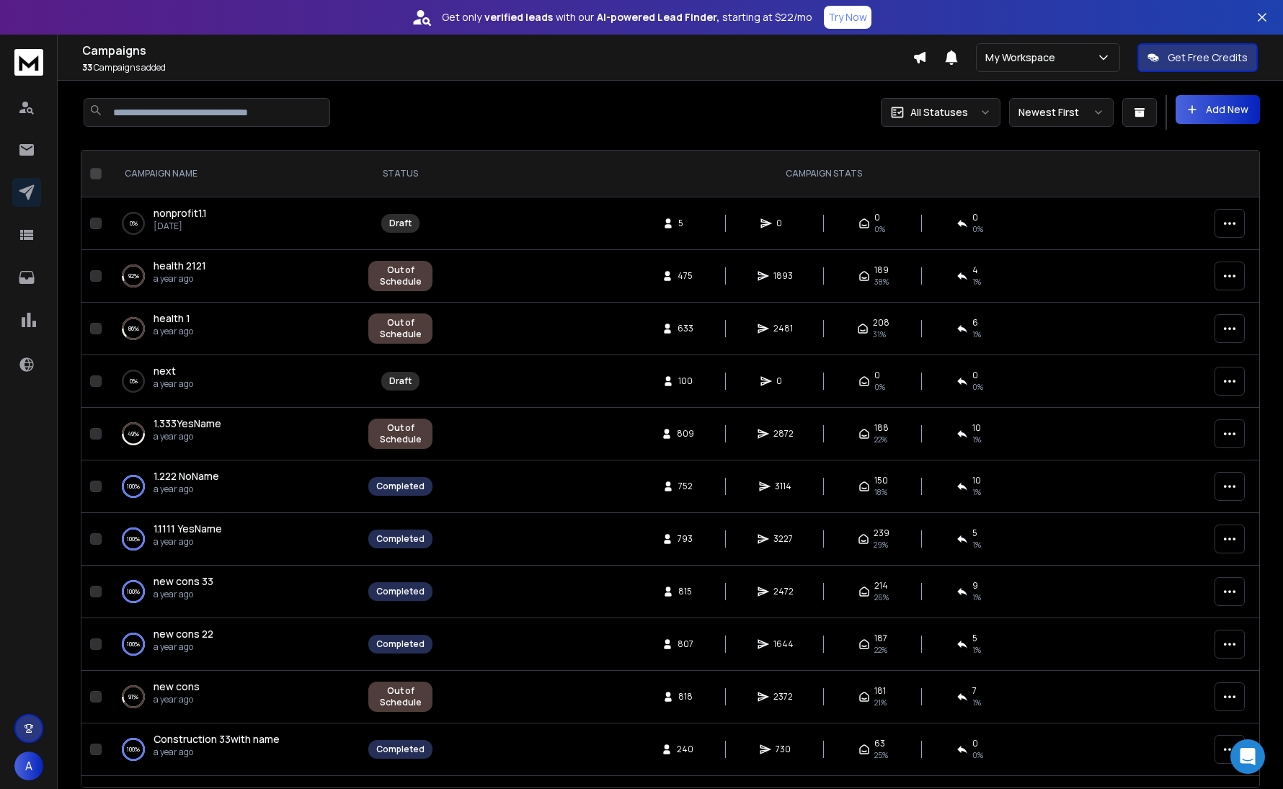
click at [257, 222] on div "0 % nonprofit1.1 [DATE]" at bounding box center [233, 223] width 223 height 35
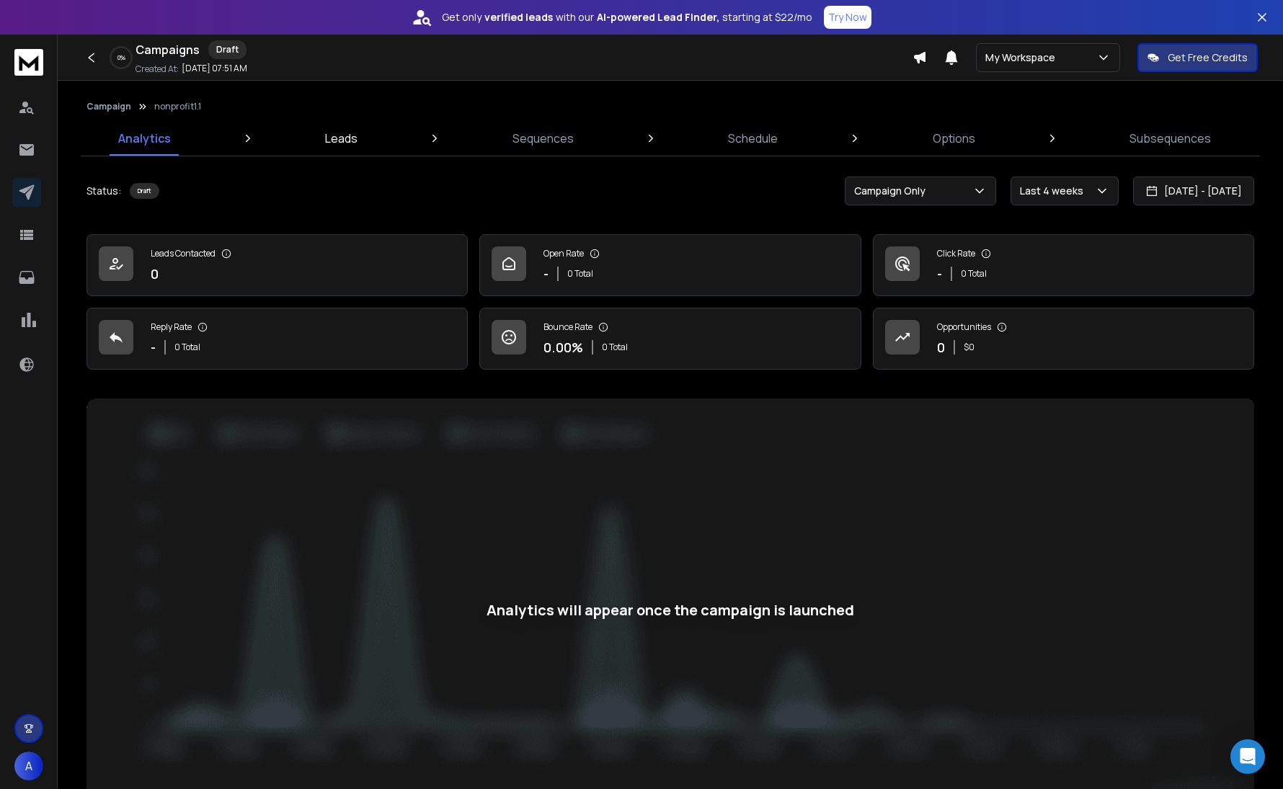
click at [329, 143] on p "Leads" at bounding box center [341, 138] width 32 height 17
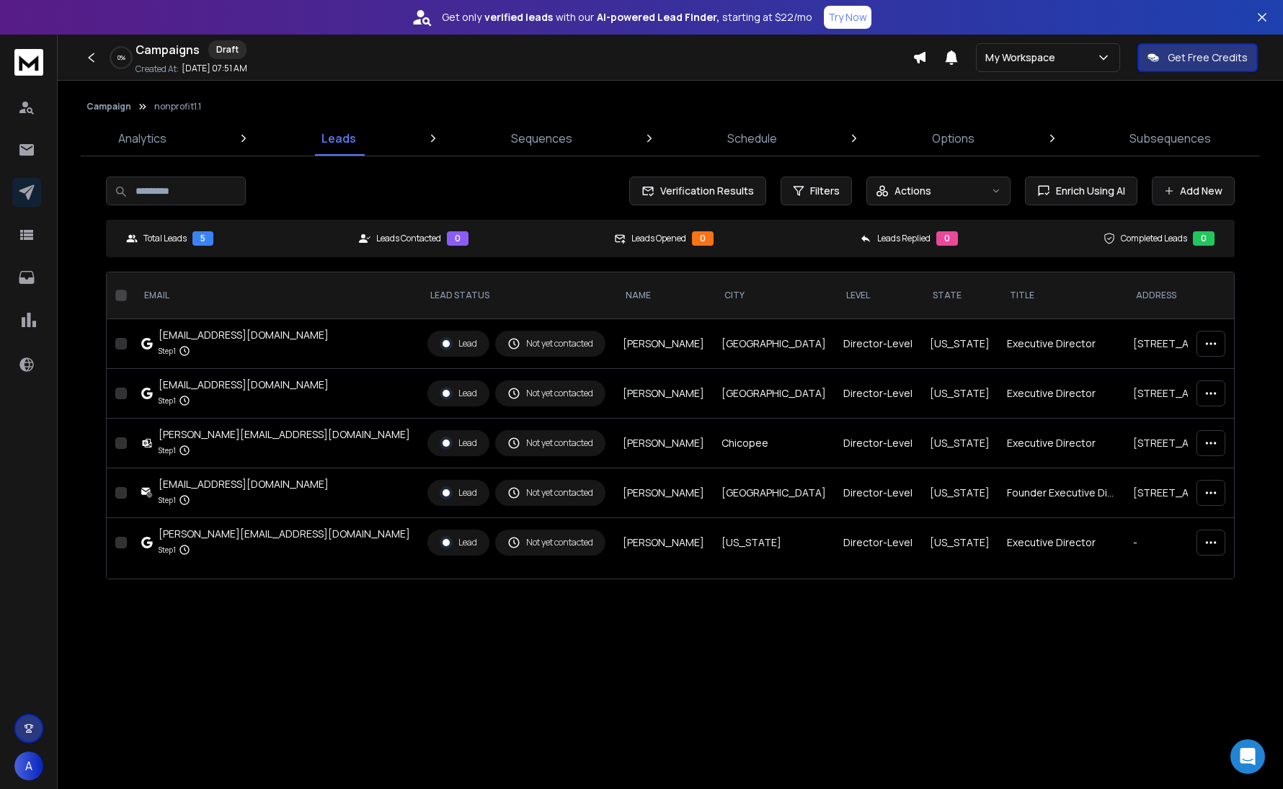
click at [120, 344] on button "button" at bounding box center [121, 344] width 12 height 12
click at [122, 388] on button "button" at bounding box center [121, 394] width 12 height 12
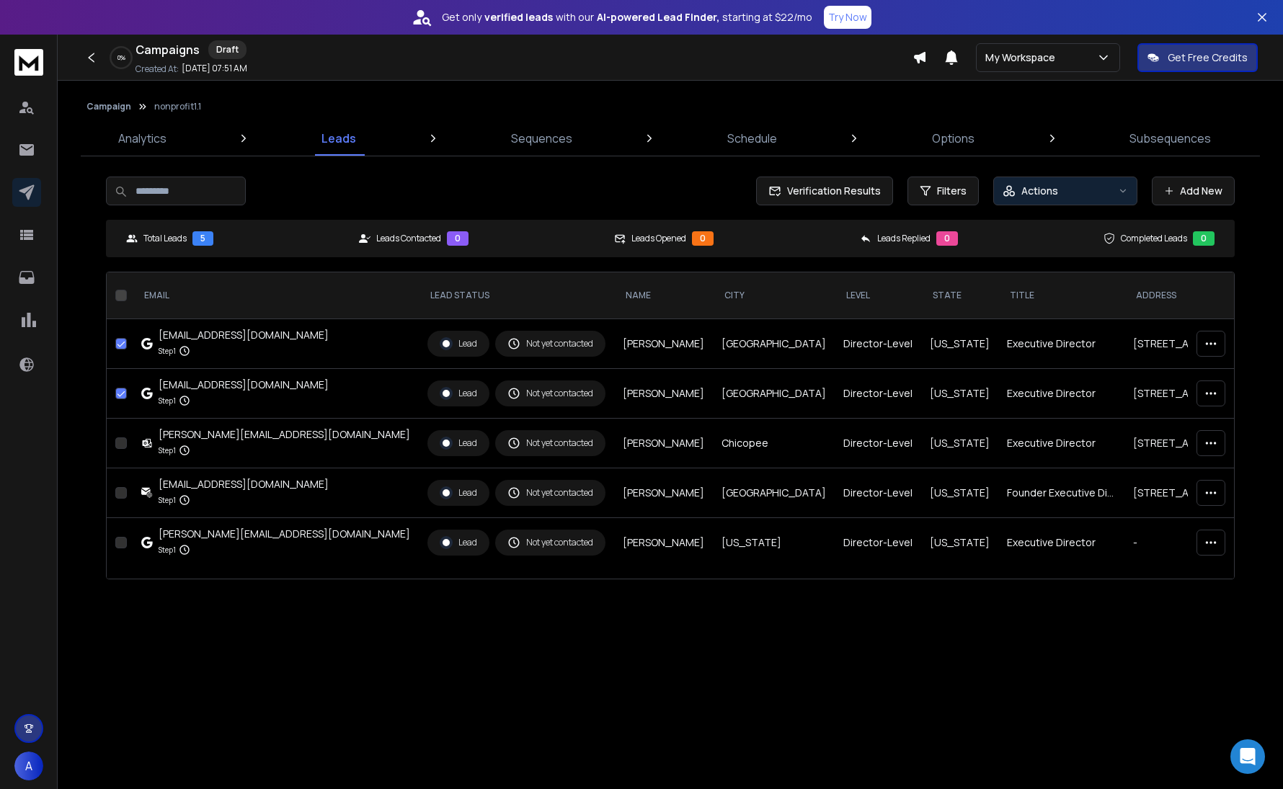
click at [1058, 195] on p "Actions" at bounding box center [1039, 191] width 37 height 14
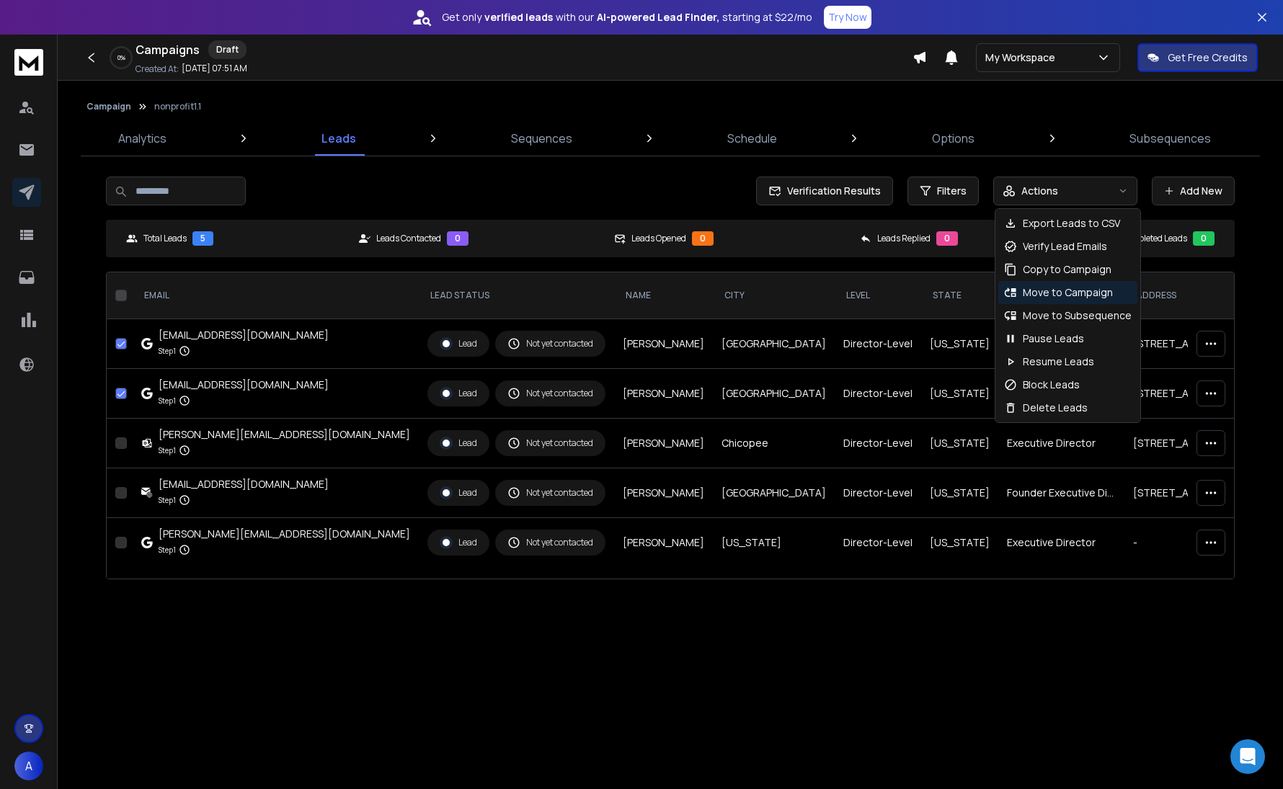
click at [1083, 288] on p "Move to Campaign" at bounding box center [1067, 292] width 90 height 14
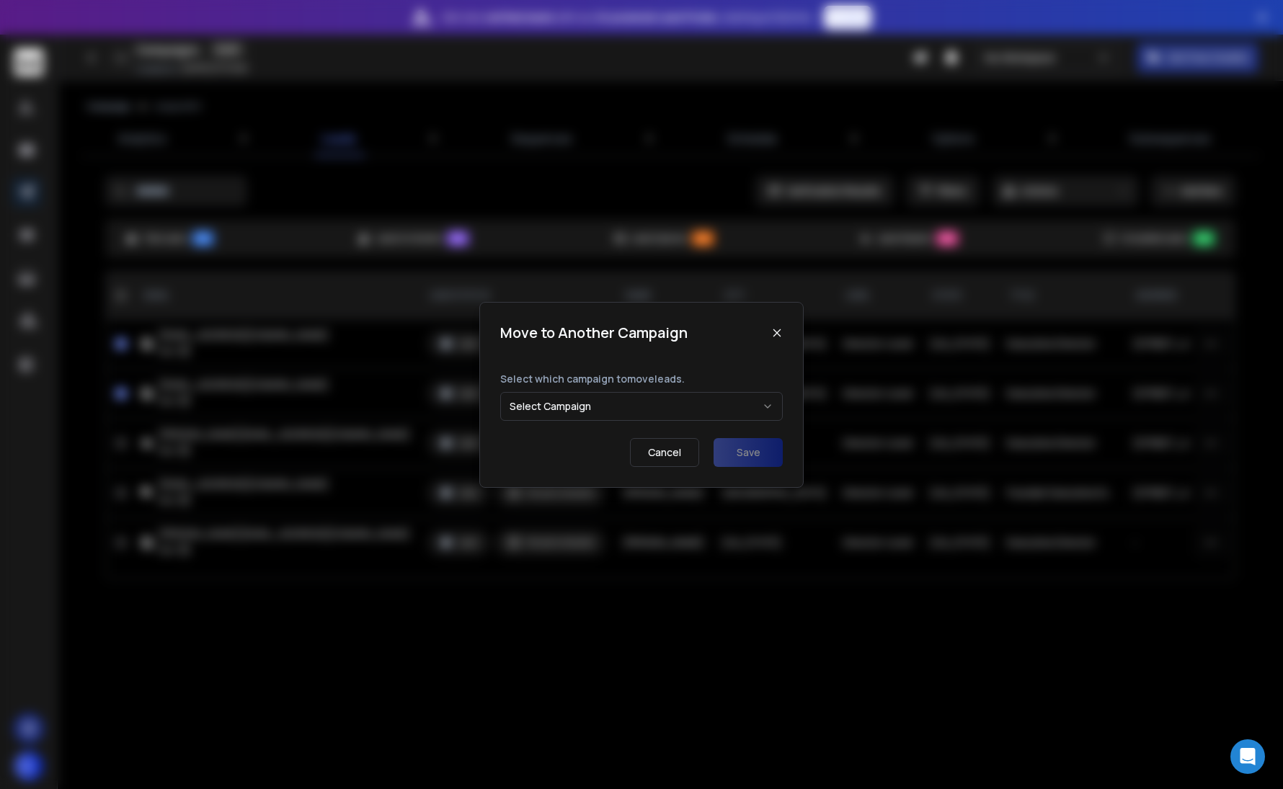
click at [664, 403] on button "Select Campaign" at bounding box center [641, 406] width 282 height 29
click at [778, 338] on icon at bounding box center [777, 333] width 12 height 12
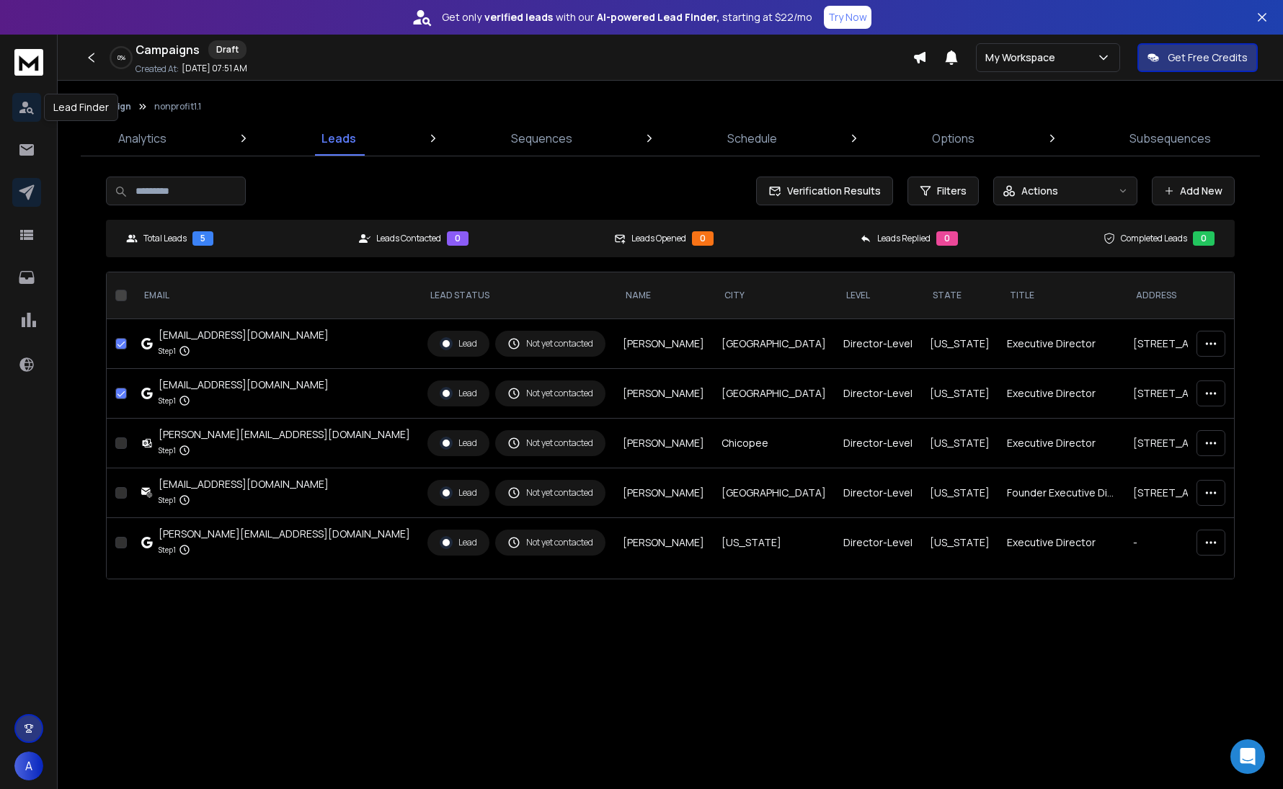
click at [30, 100] on icon at bounding box center [26, 107] width 17 height 17
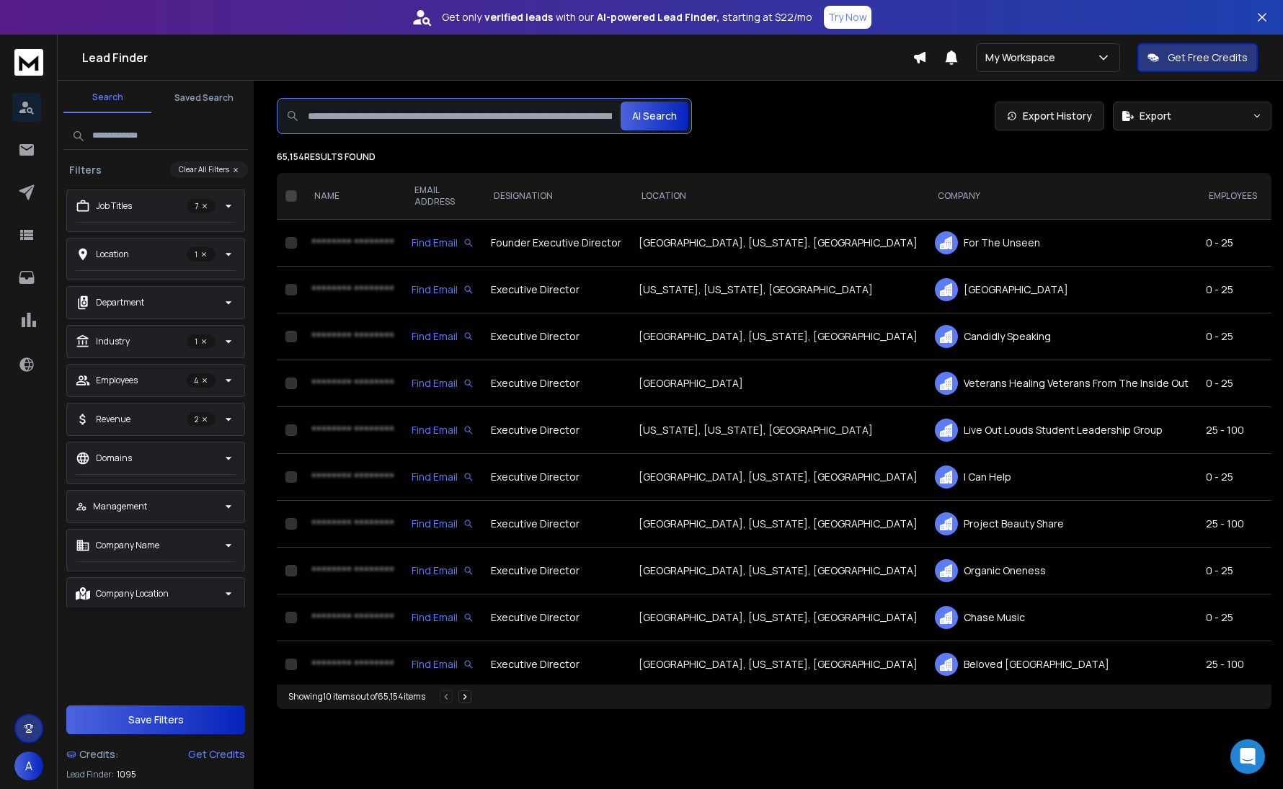
click at [153, 203] on div "Job Titles 7" at bounding box center [156, 206] width 160 height 14
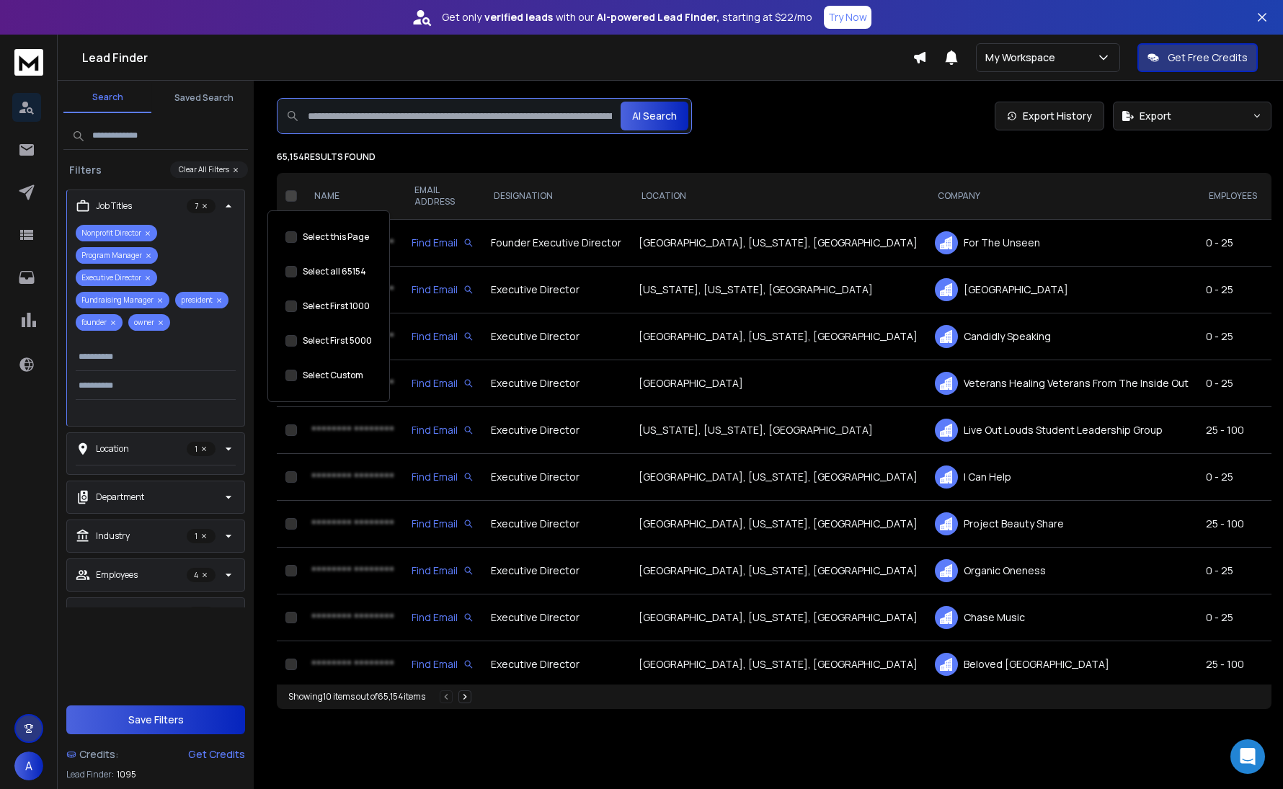
click at [292, 308] on button "Select this Page" at bounding box center [291, 306] width 12 height 12
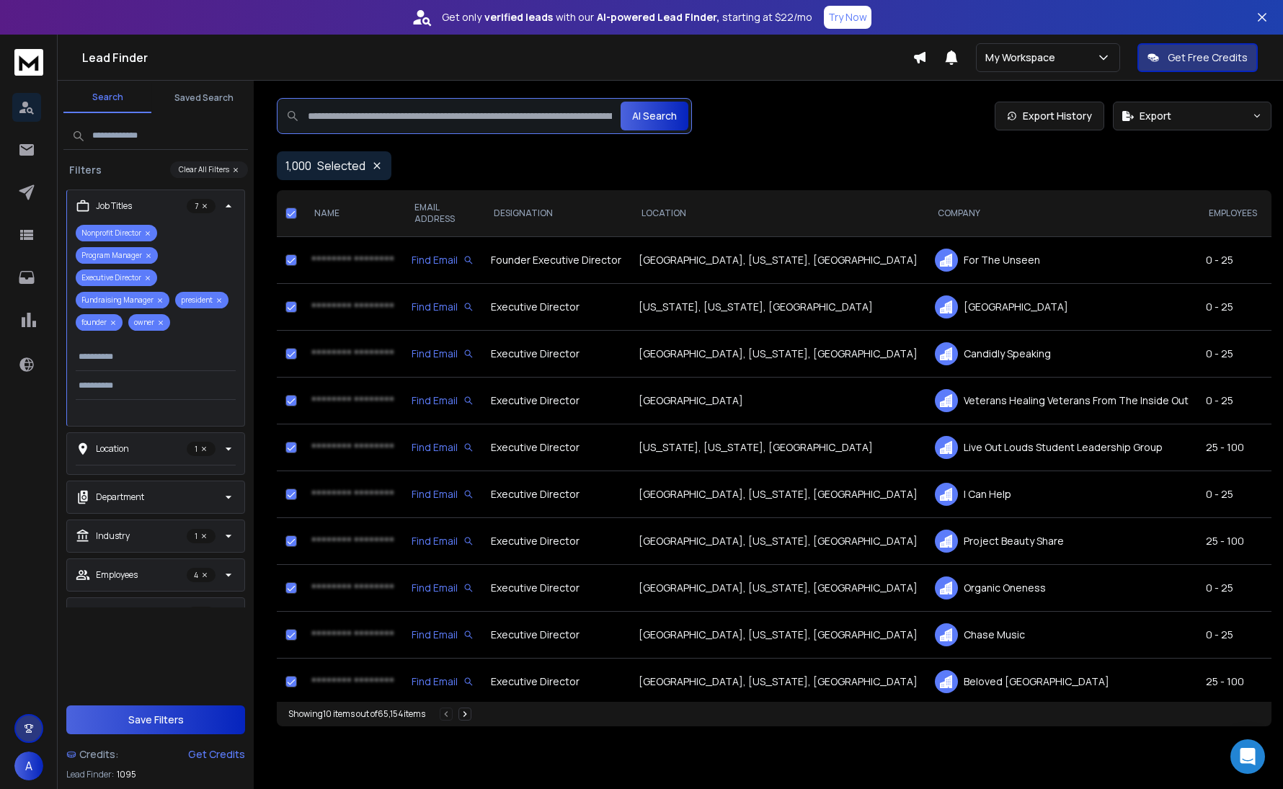
click at [1149, 135] on div "AI Search Export History Export 1,000 Selected NAME EMAIL ADDRESS DESIGNATION L…" at bounding box center [774, 442] width 994 height 689
click at [1163, 125] on button "Export" at bounding box center [1192, 116] width 159 height 29
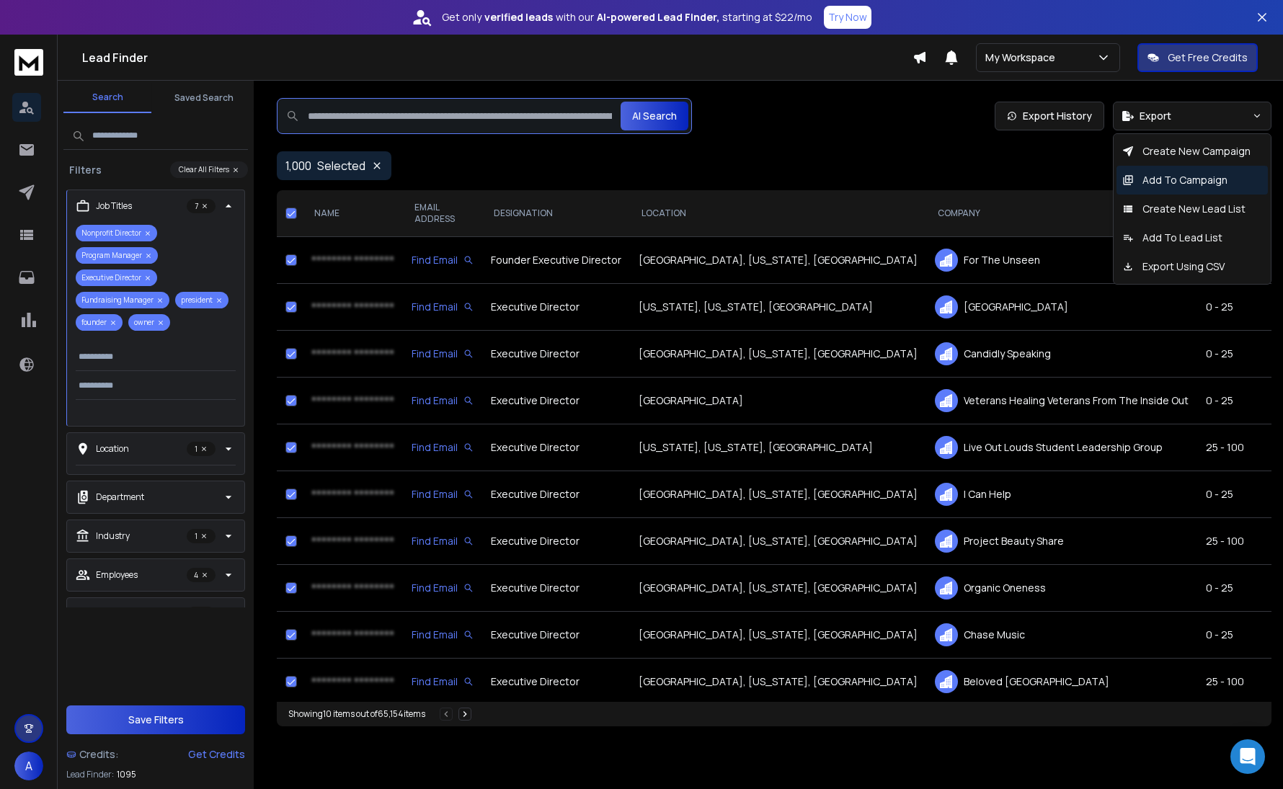
click at [1169, 183] on p "Add To Campaign" at bounding box center [1184, 180] width 91 height 20
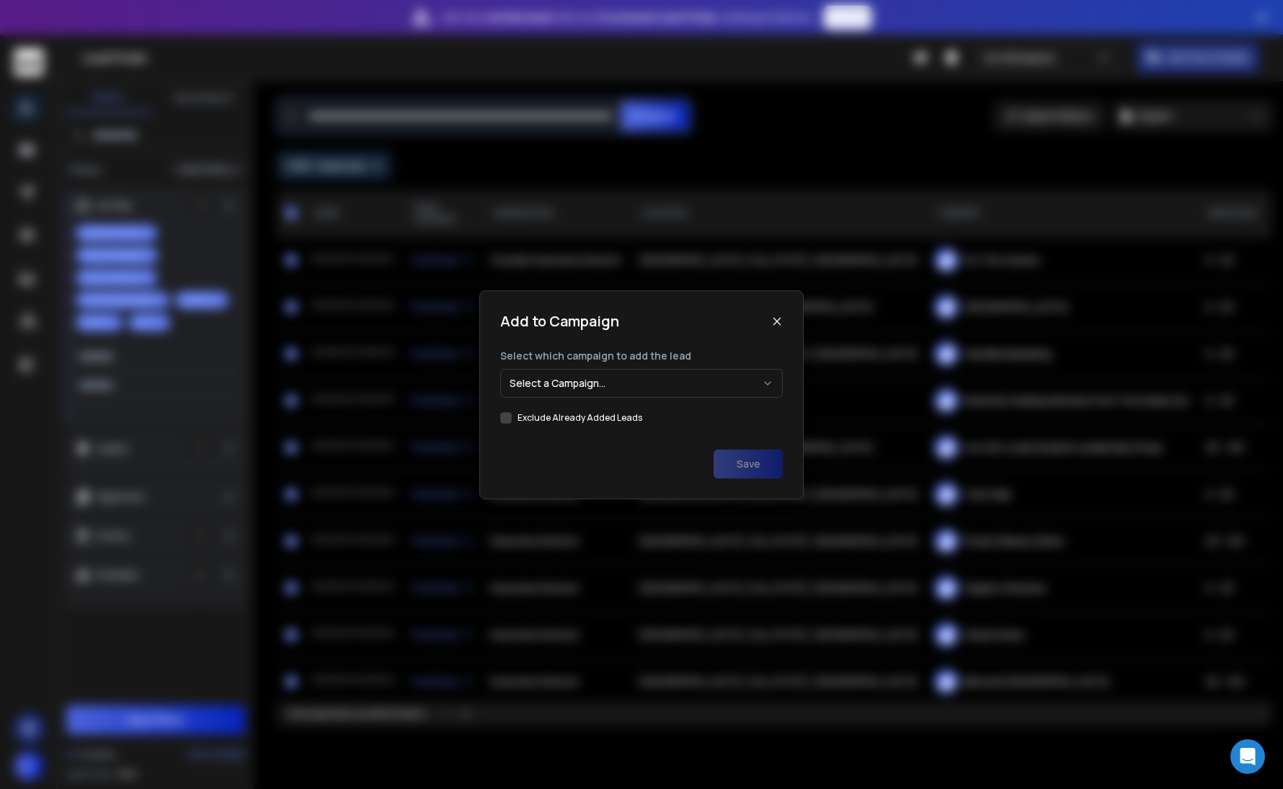
click at [655, 379] on button "Select a Campaign..." at bounding box center [641, 383] width 282 height 29
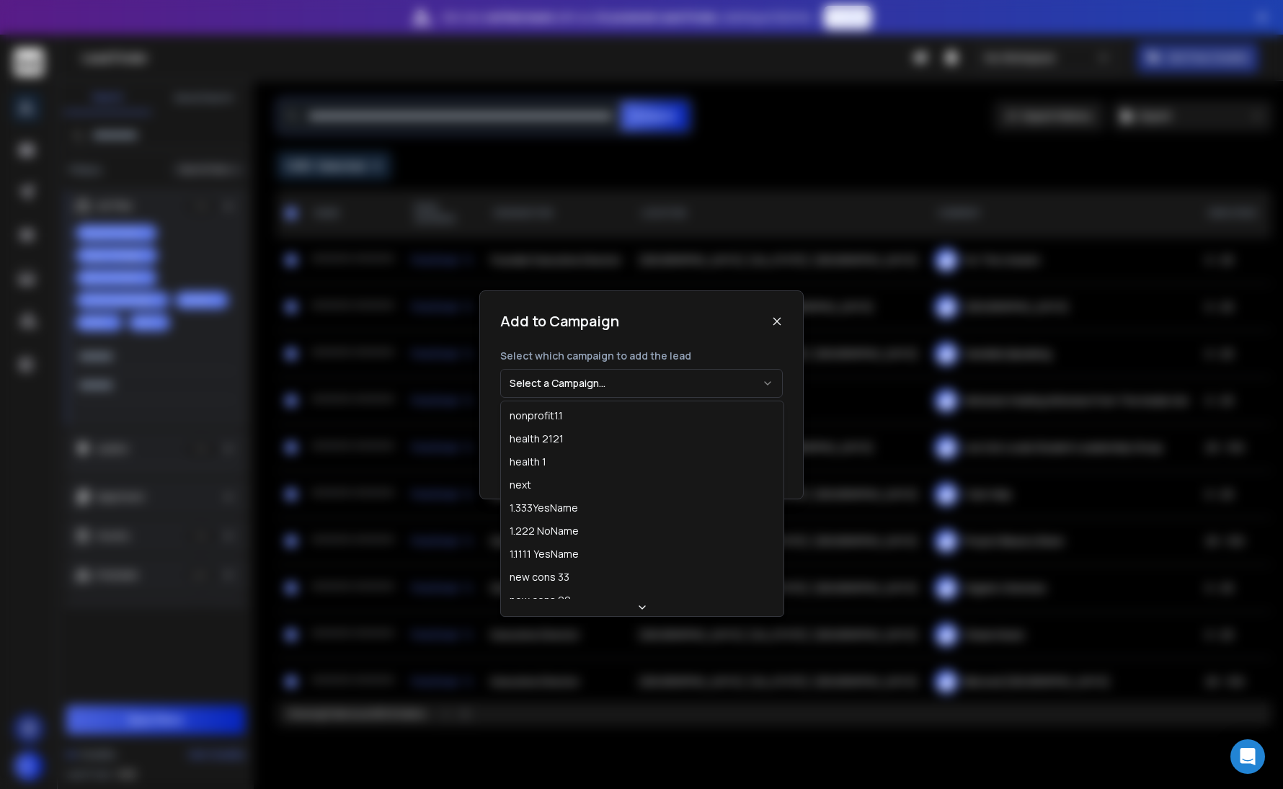
click at [638, 378] on button "Select a Campaign..." at bounding box center [641, 383] width 282 height 29
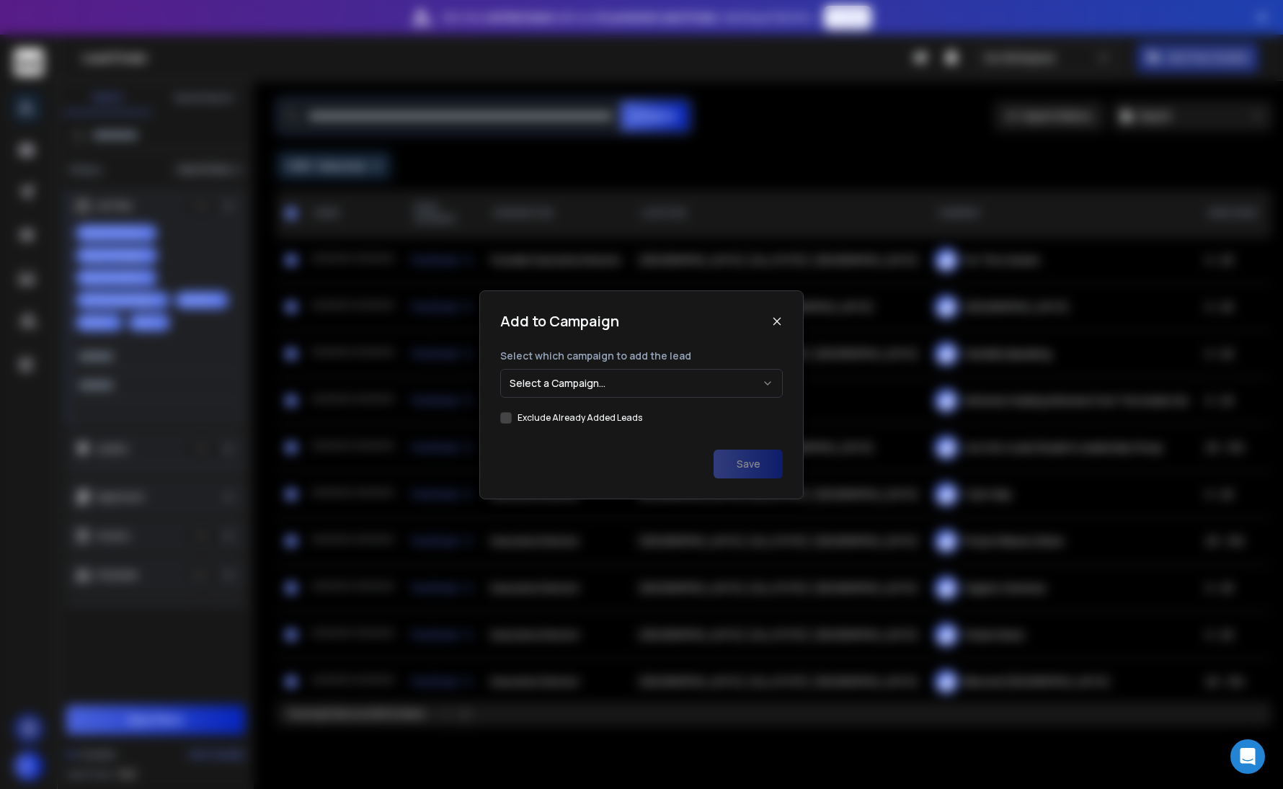
click at [509, 419] on button "Exclude Already Added Leads" at bounding box center [506, 418] width 12 height 12
click at [690, 382] on button "Select a Campaign..." at bounding box center [641, 383] width 282 height 29
click at [744, 463] on button "Save" at bounding box center [747, 464] width 69 height 29
